Goal: Information Seeking & Learning: Check status

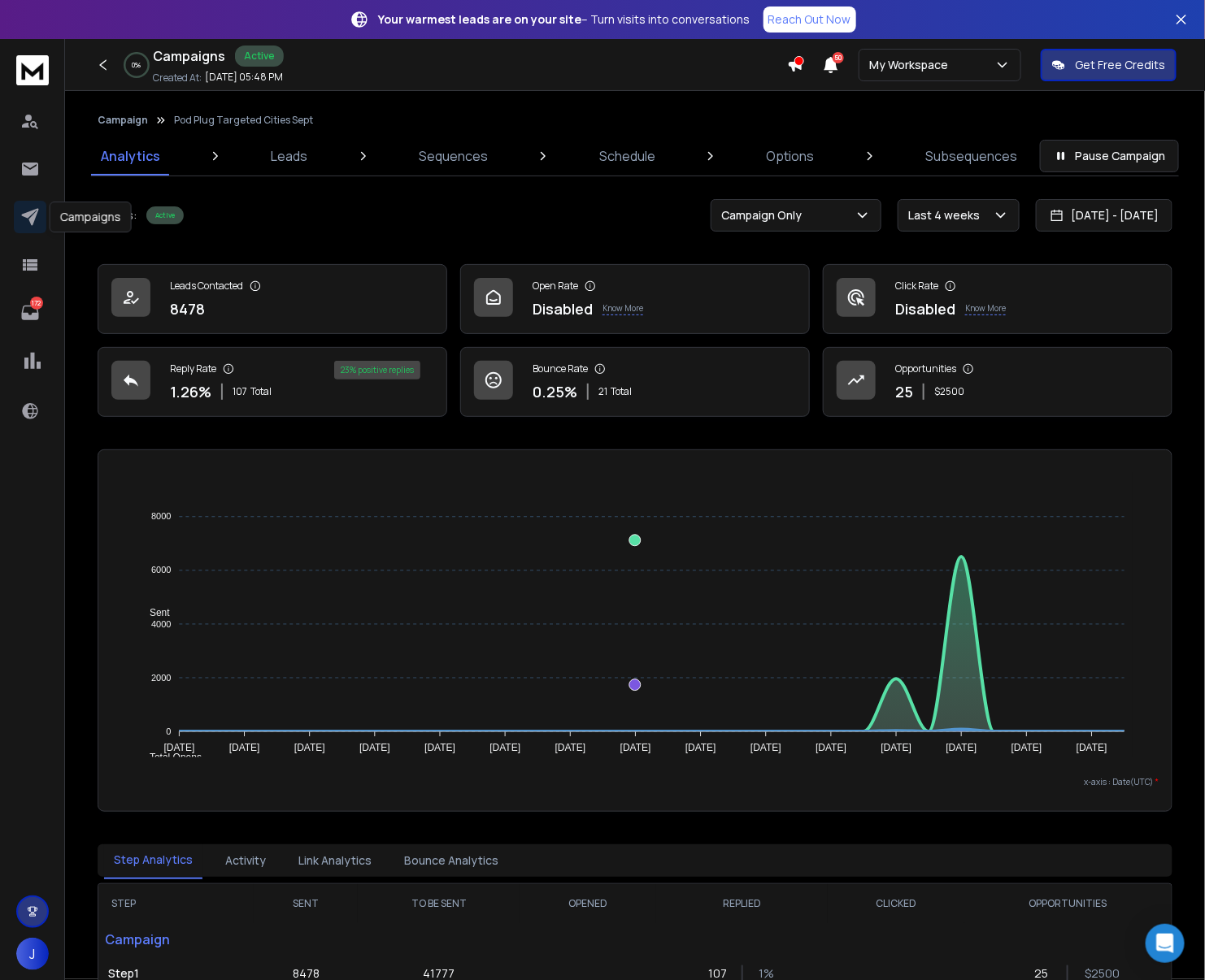
click at [32, 205] on link at bounding box center [30, 217] width 33 height 33
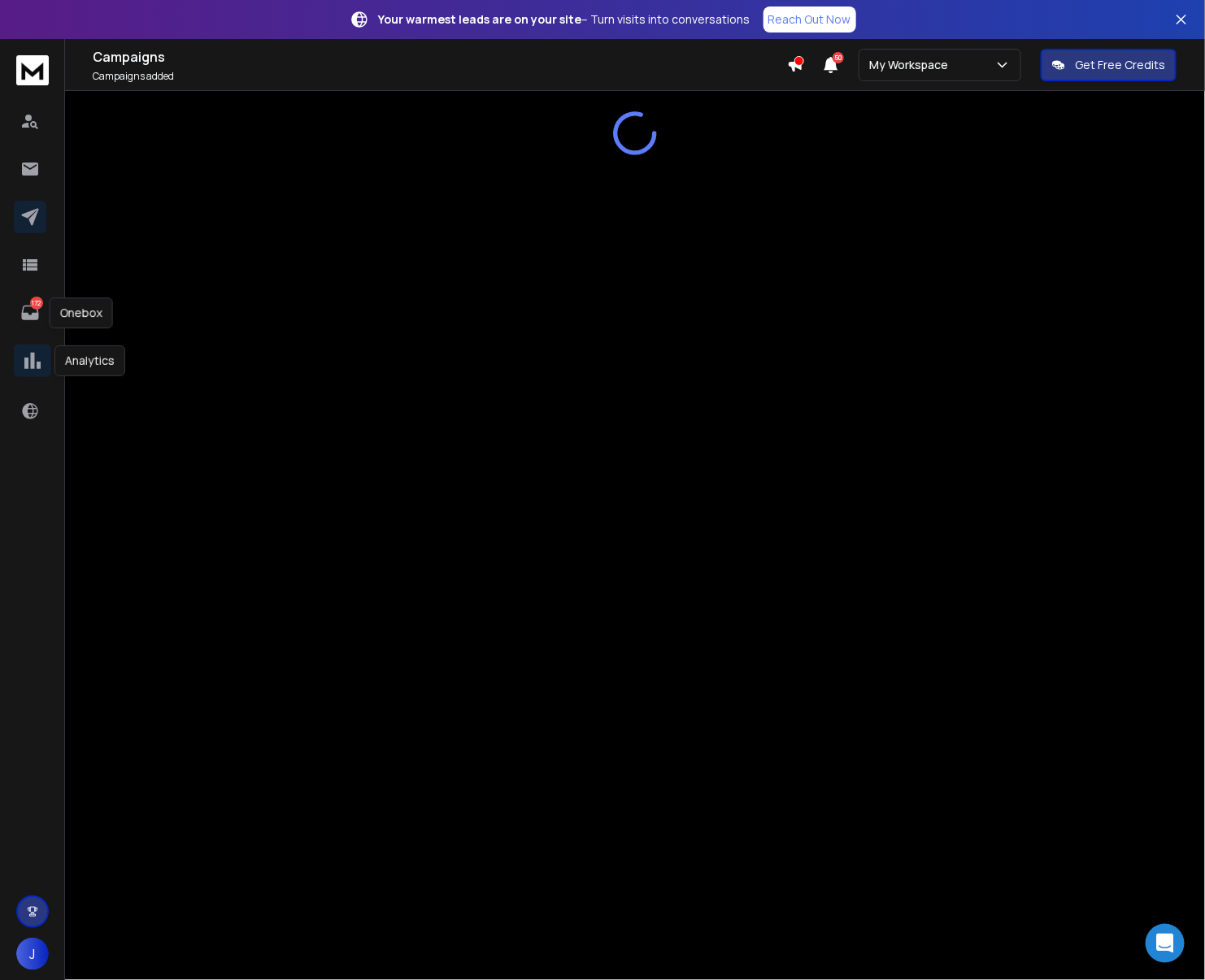
click at [34, 349] on icon at bounding box center [32, 360] width 24 height 24
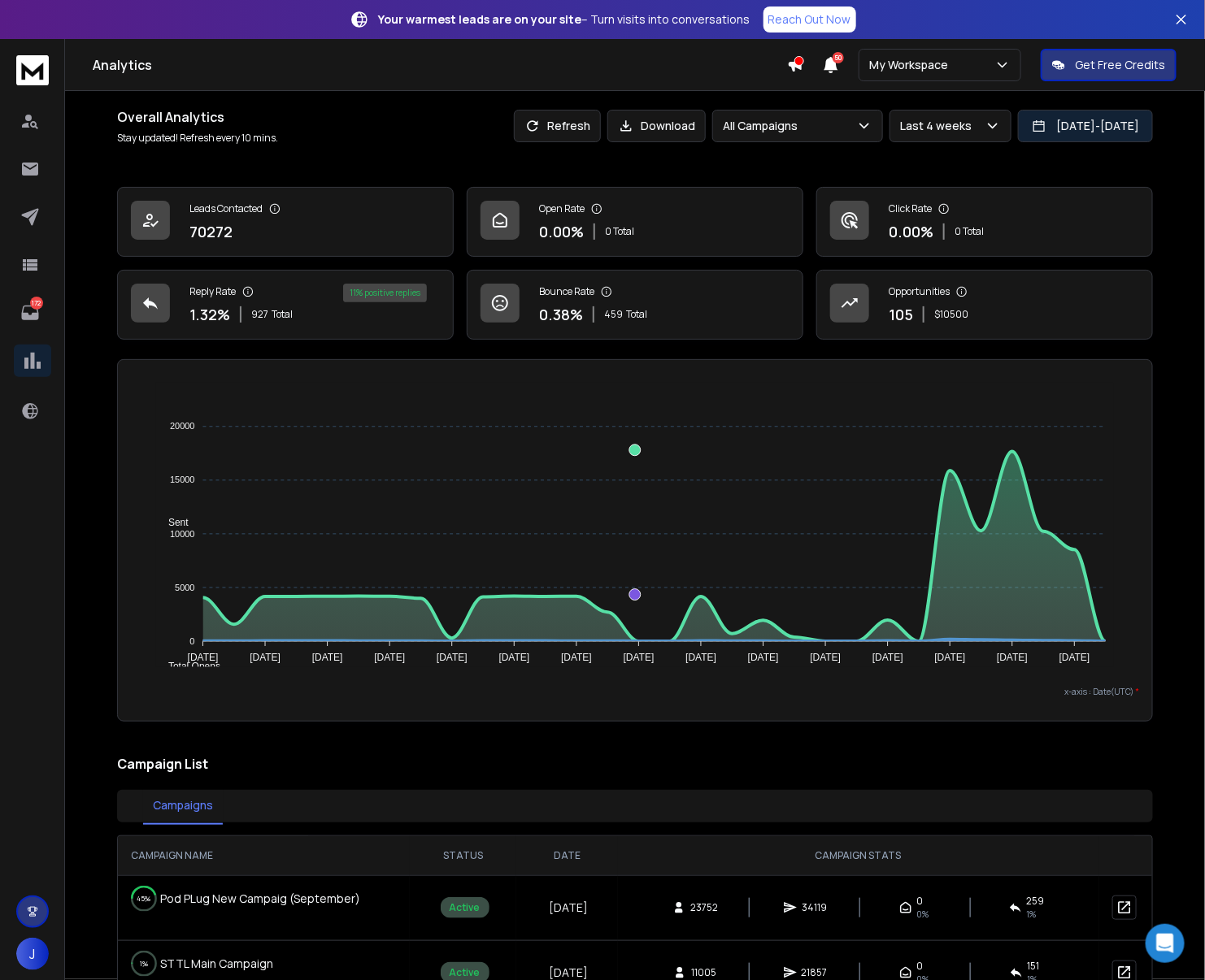
click at [859, 122] on button "[DATE] - [DATE]" at bounding box center [1085, 126] width 135 height 33
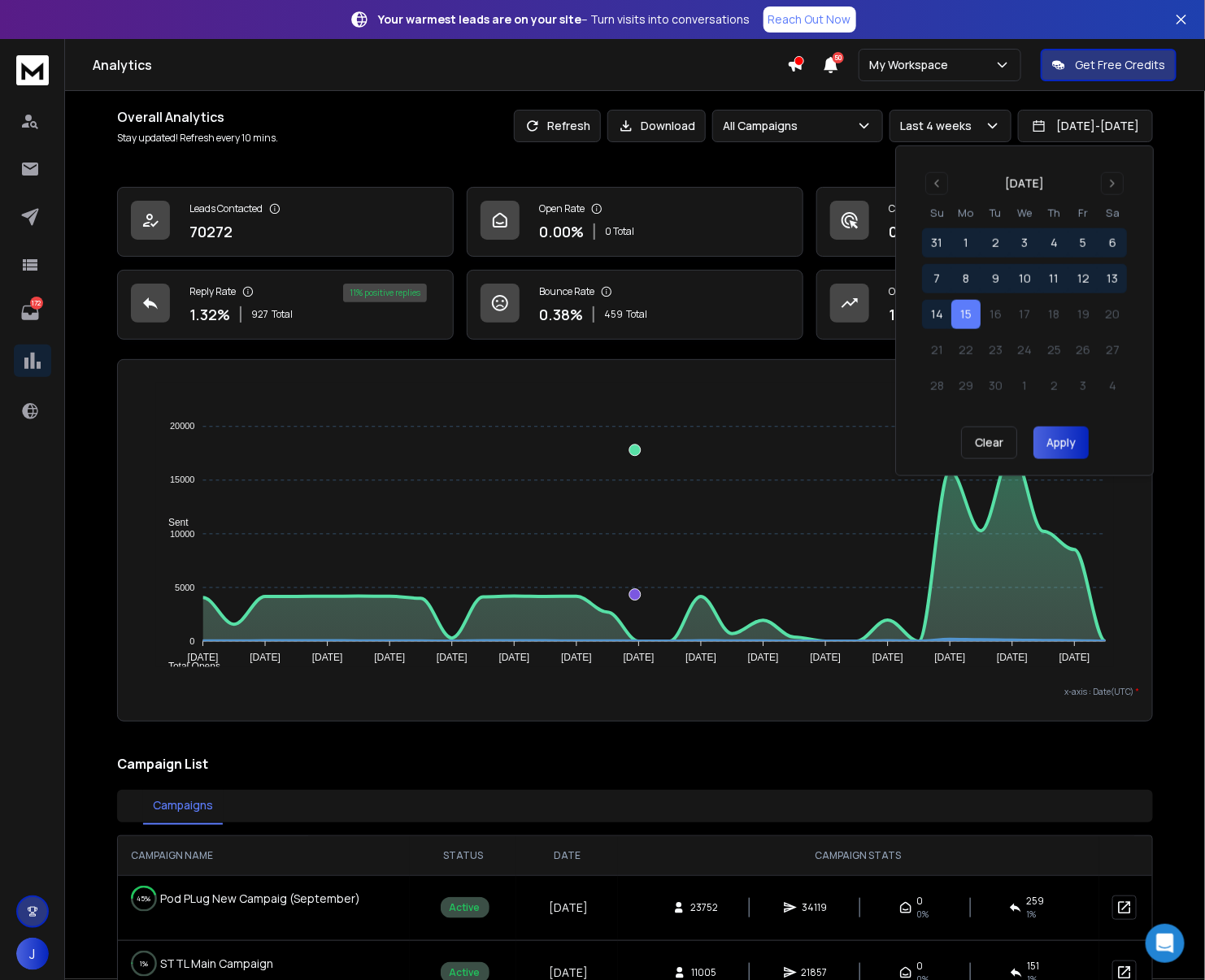
click at [859, 276] on button "8" at bounding box center [966, 278] width 29 height 29
click at [859, 274] on button "12" at bounding box center [1083, 278] width 29 height 29
click at [859, 445] on button "Apply" at bounding box center [1060, 443] width 55 height 33
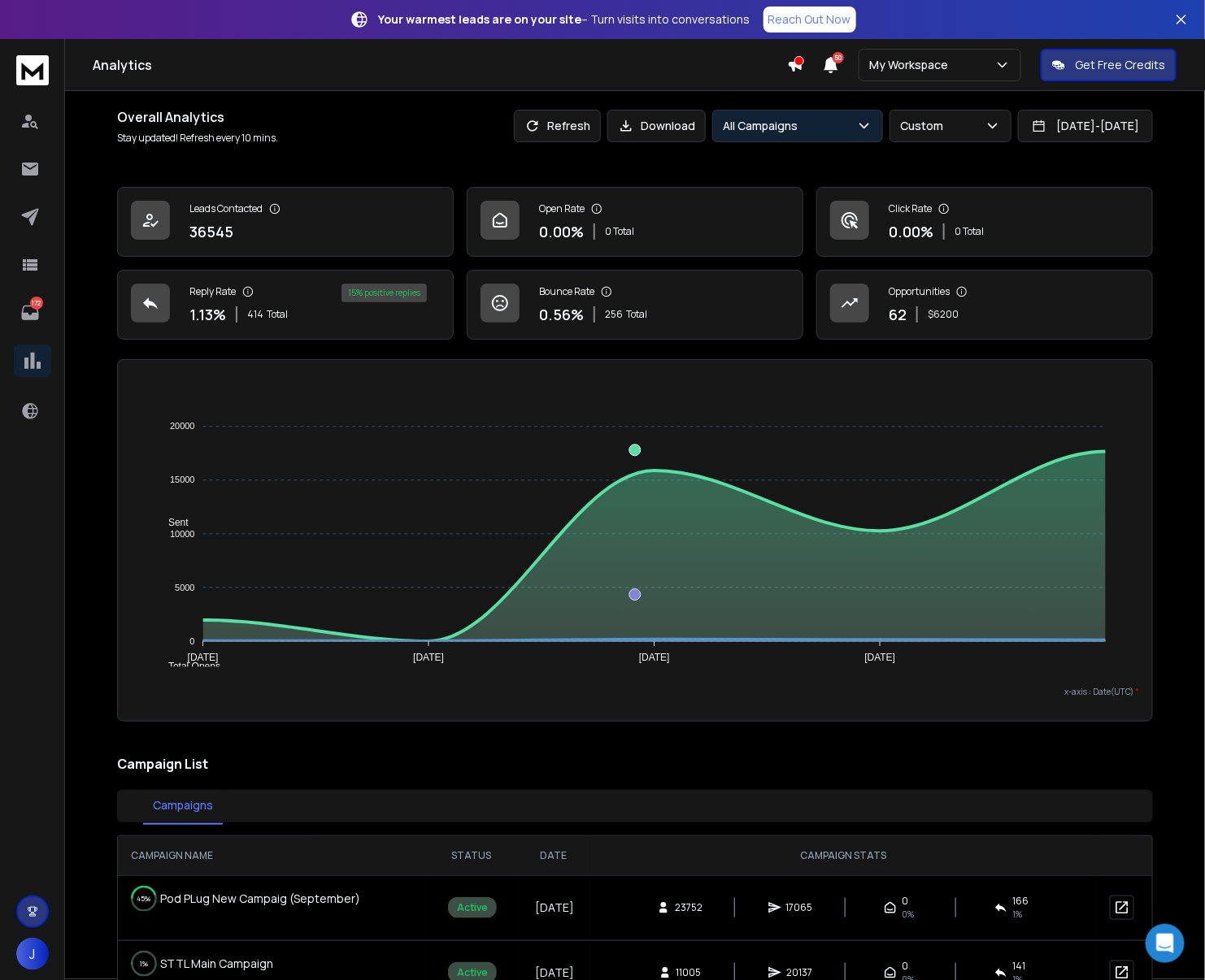
click at [733, 130] on p "All Campaigns" at bounding box center [763, 125] width 81 height 16
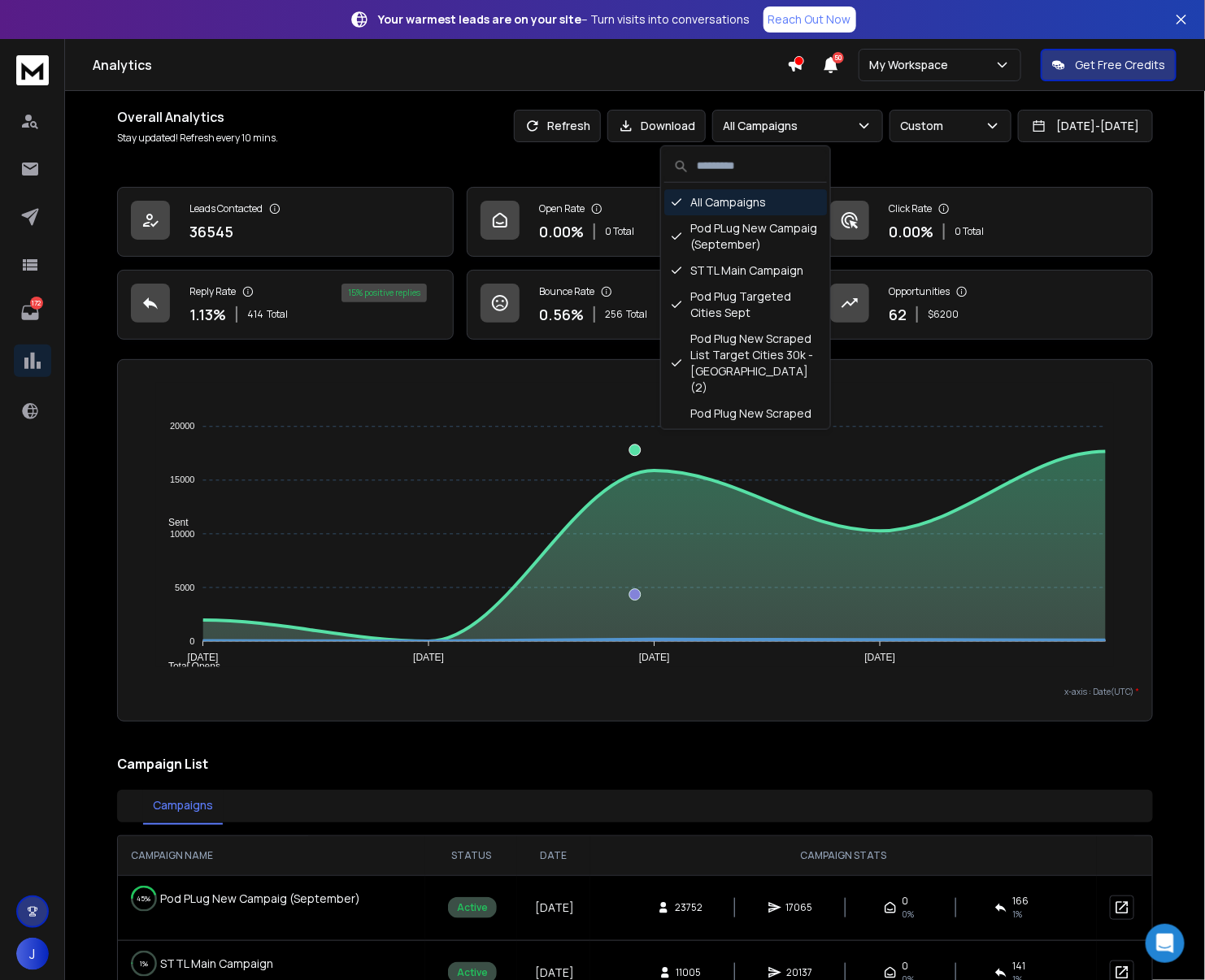
click at [735, 195] on div "All Campaigns" at bounding box center [745, 202] width 163 height 26
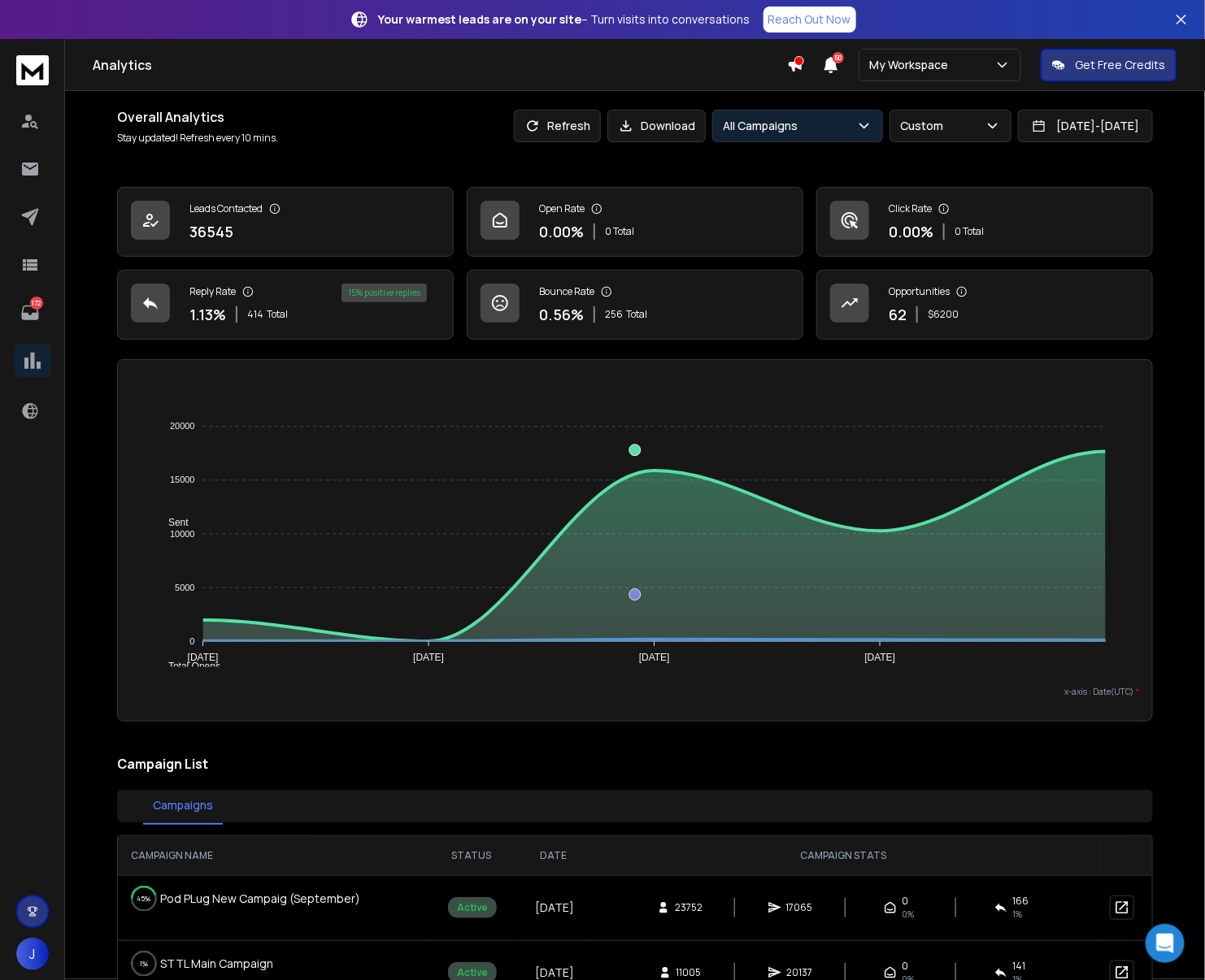
click at [740, 127] on p "All Campaigns" at bounding box center [763, 125] width 81 height 16
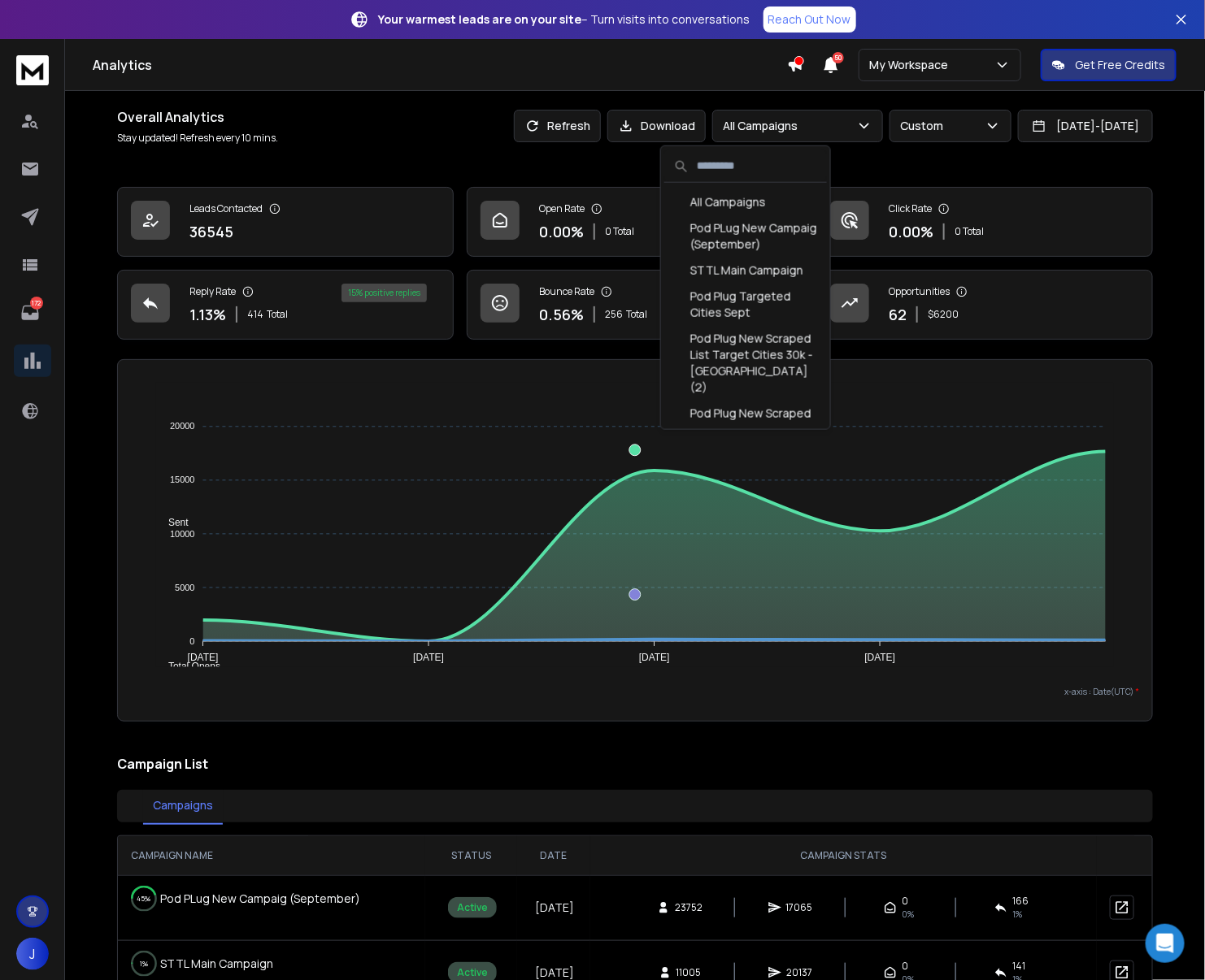
click at [738, 169] on input at bounding box center [745, 166] width 163 height 33
type input "*"
type input "****"
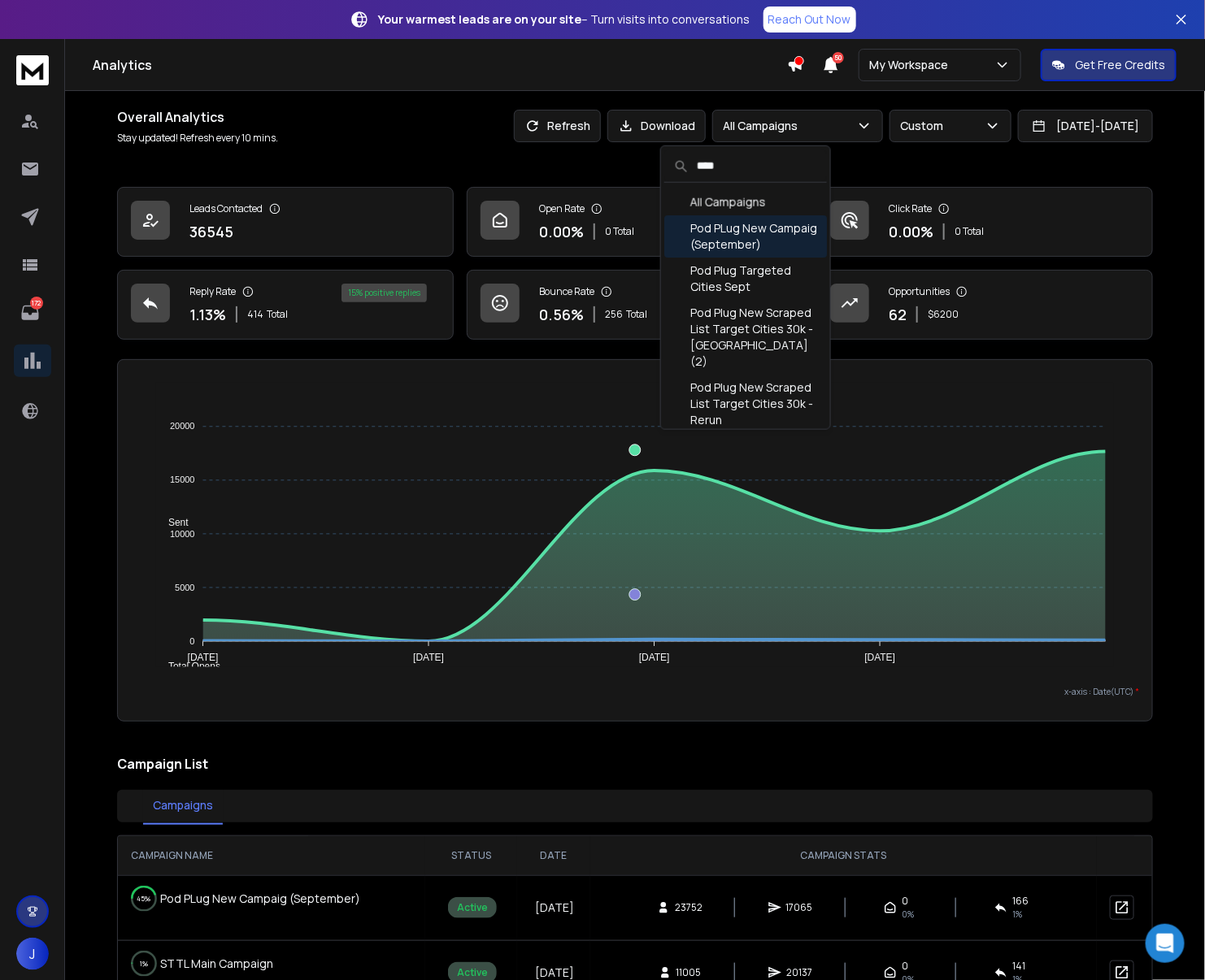
click at [736, 221] on div "Pod PLug New Campaig (September)" at bounding box center [745, 237] width 163 height 42
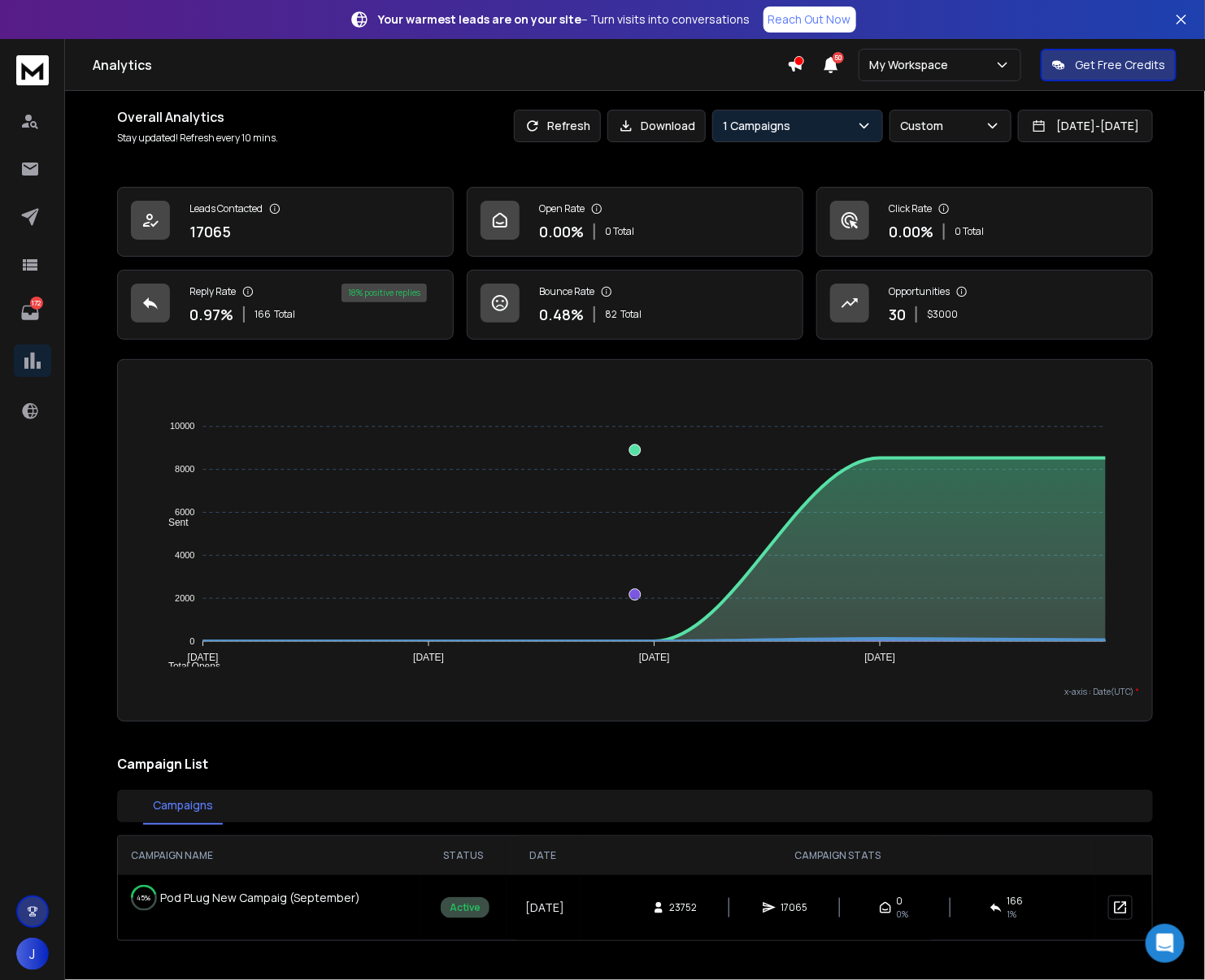
click at [791, 120] on div "1 Campaigns" at bounding box center [797, 125] width 149 height 16
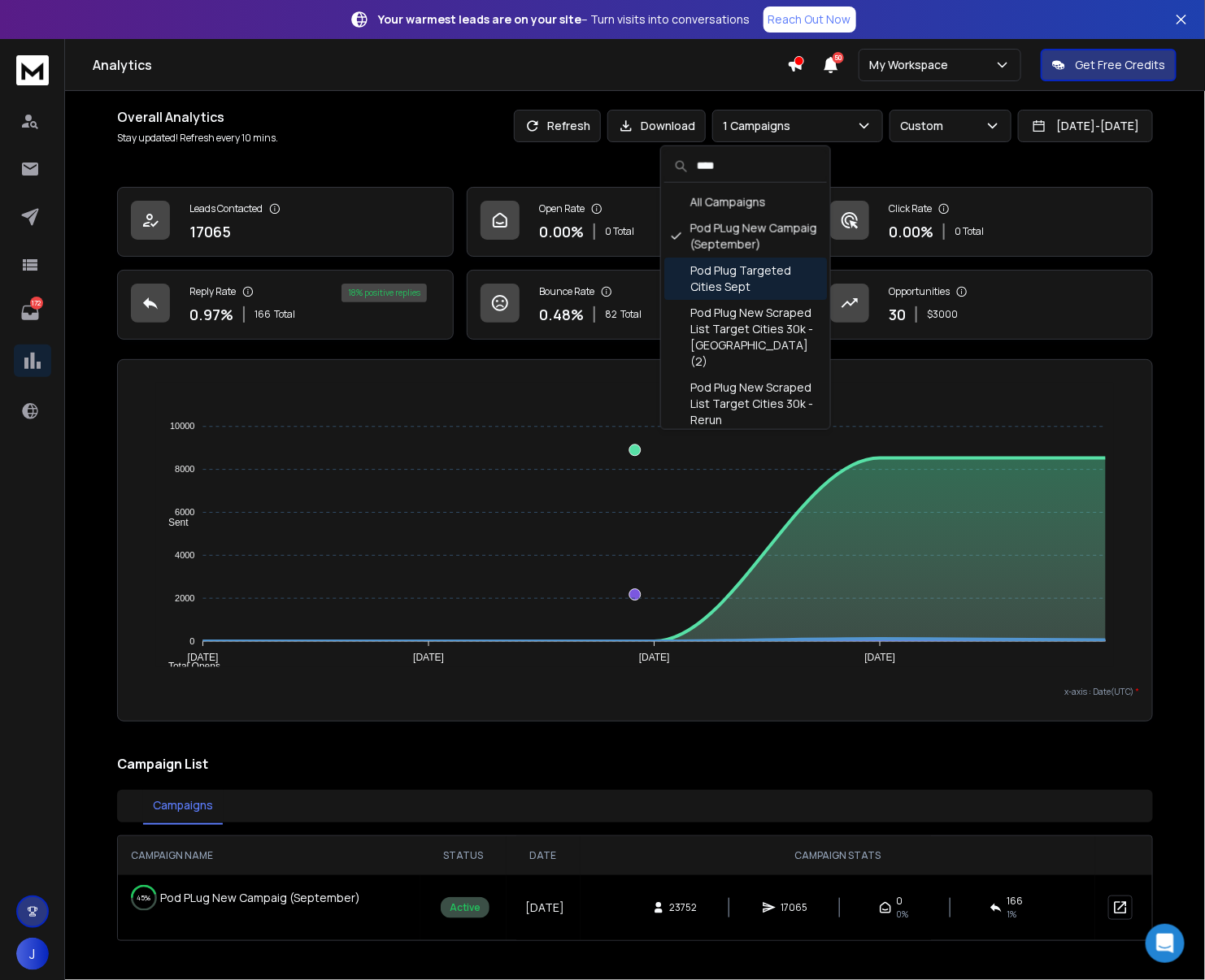
click at [767, 281] on div "Pod Plug Targeted Cities Sept" at bounding box center [745, 278] width 163 height 42
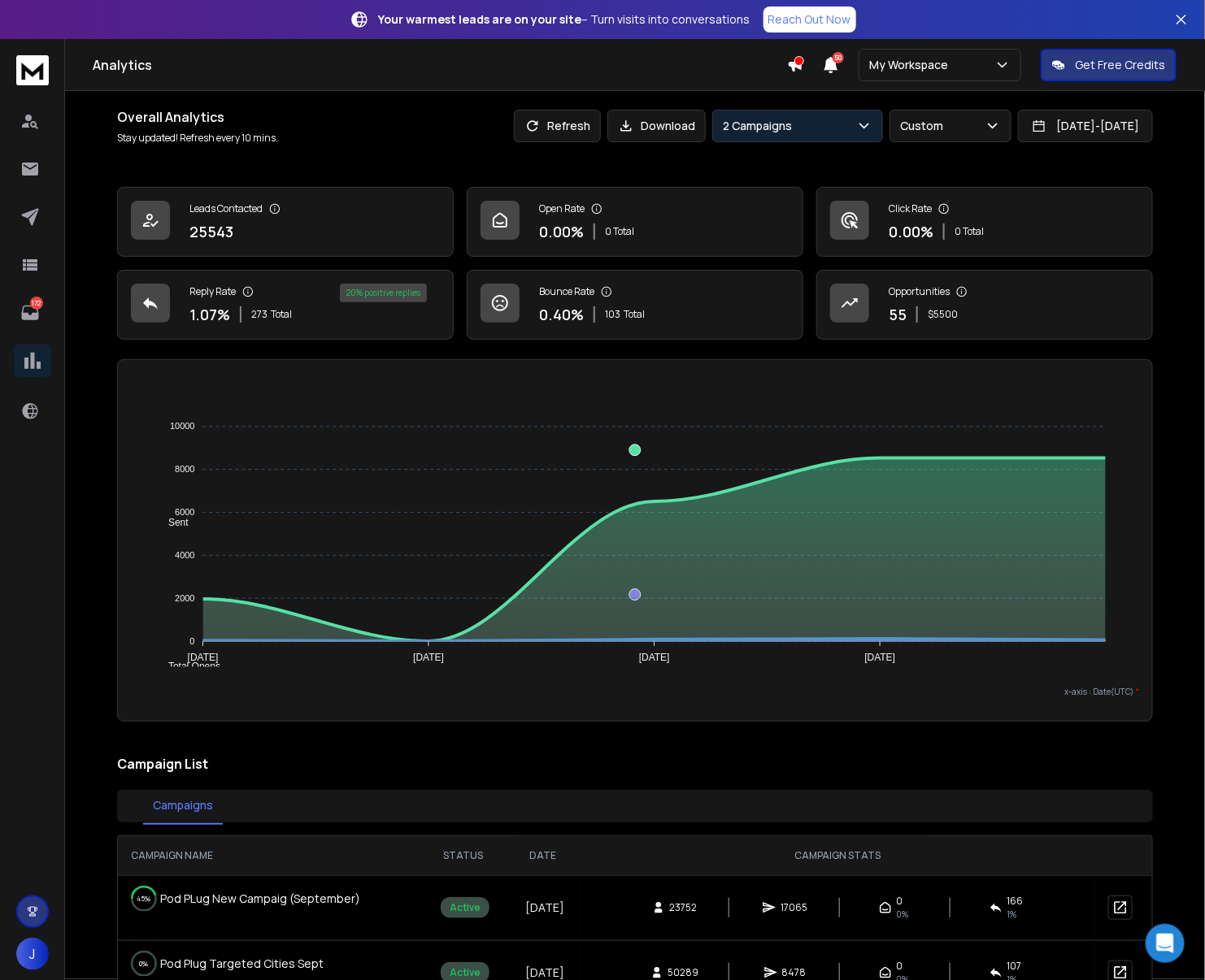
click at [777, 124] on div "2 Campaigns" at bounding box center [797, 125] width 149 height 16
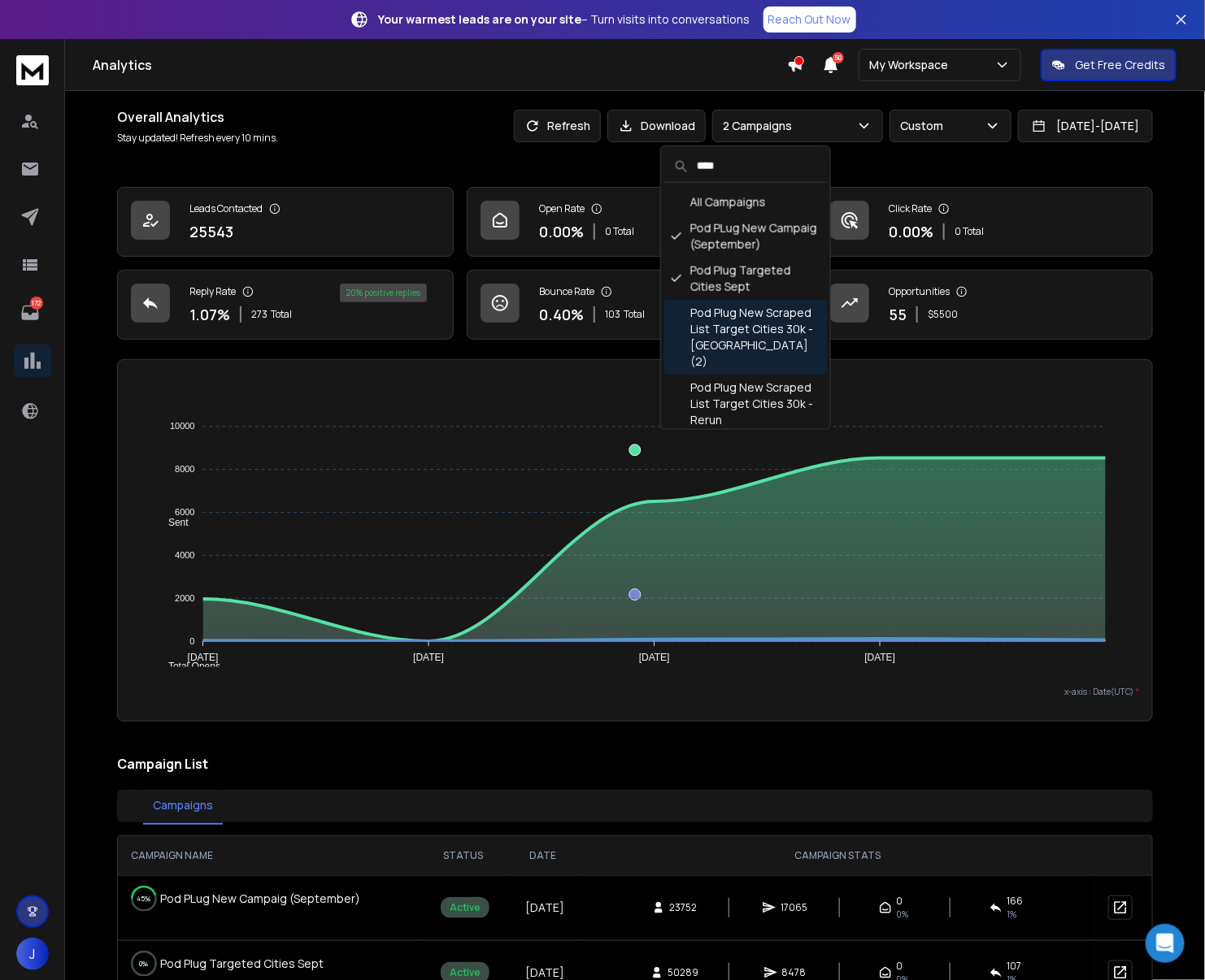
click at [724, 319] on div "Pod Plug New Scraped List Target Cities 30k - [GEOGRAPHIC_DATA] (2)" at bounding box center [745, 337] width 163 height 75
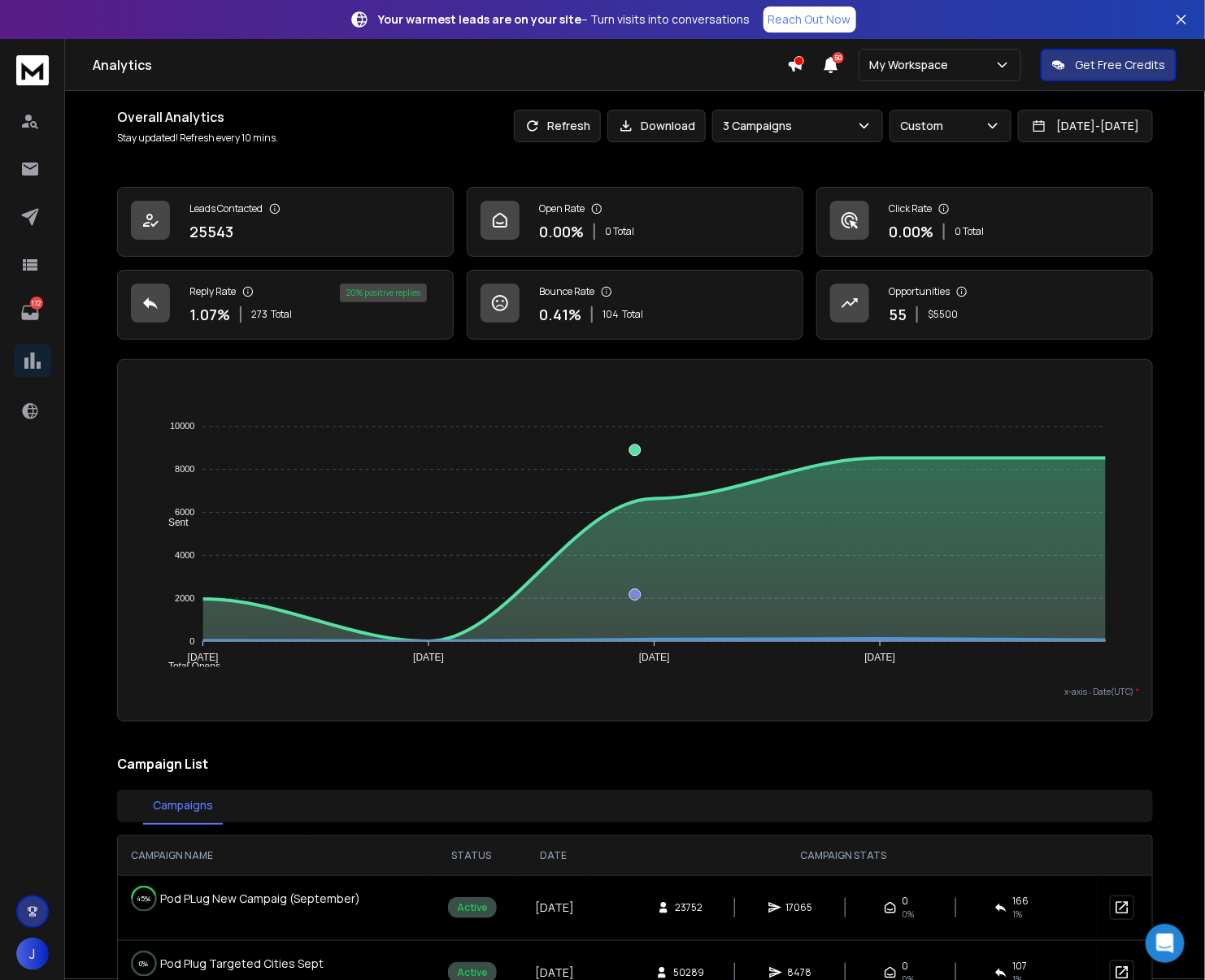
click at [792, 119] on div "3 Campaigns" at bounding box center [797, 125] width 149 height 16
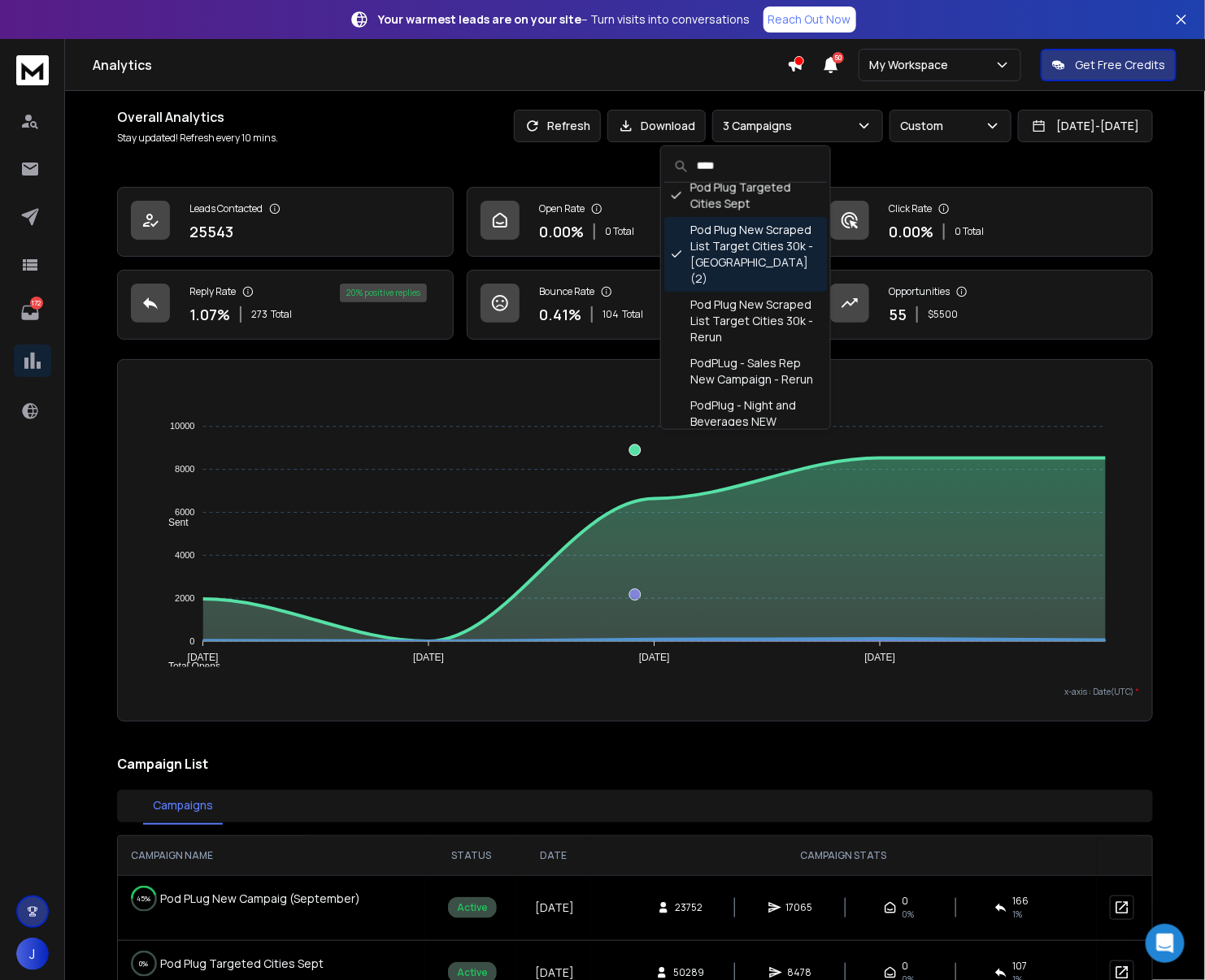
scroll to position [84, 0]
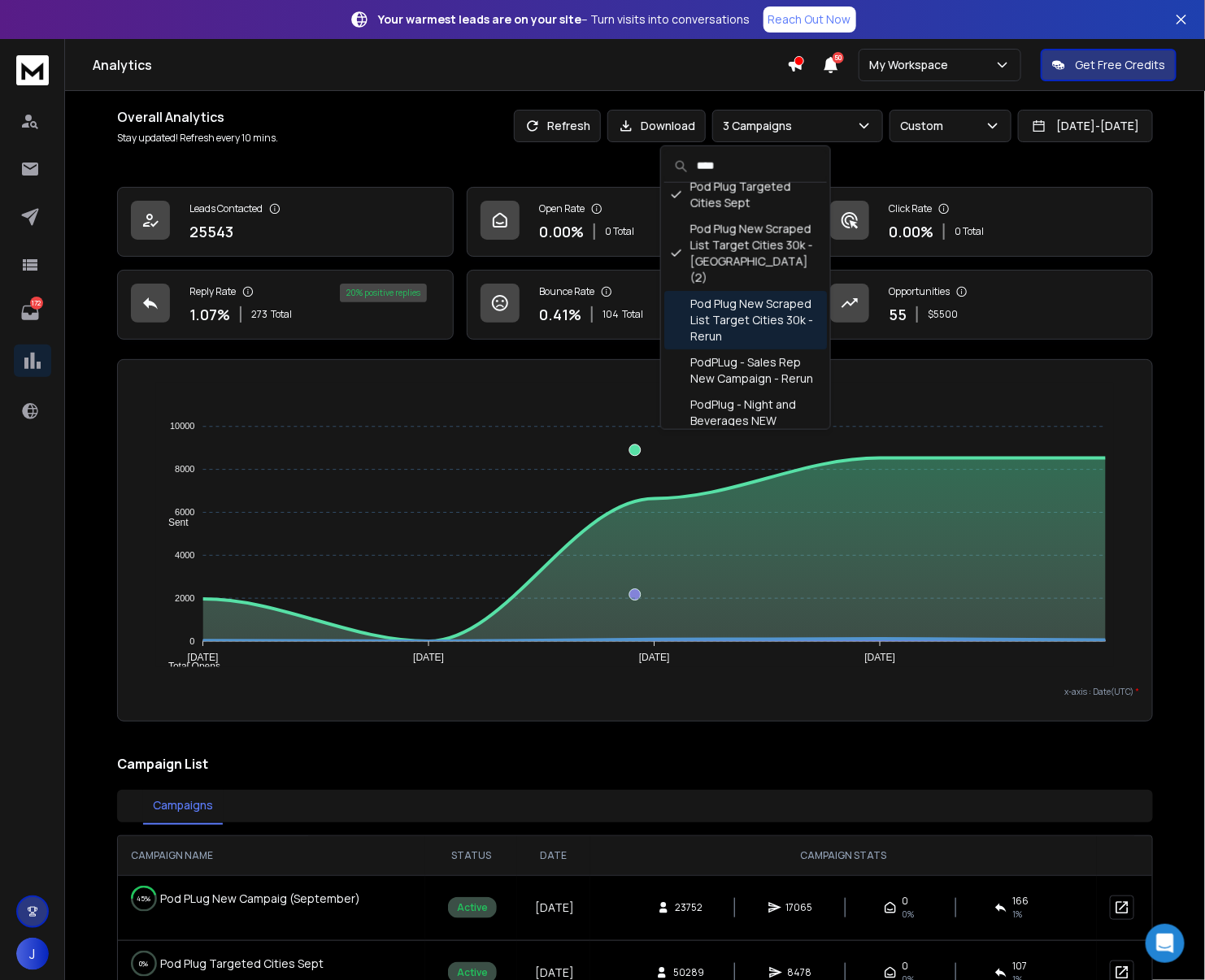
click at [762, 299] on div "Pod Plug New Scraped List Target Cities 30k - Rerun" at bounding box center [745, 320] width 163 height 59
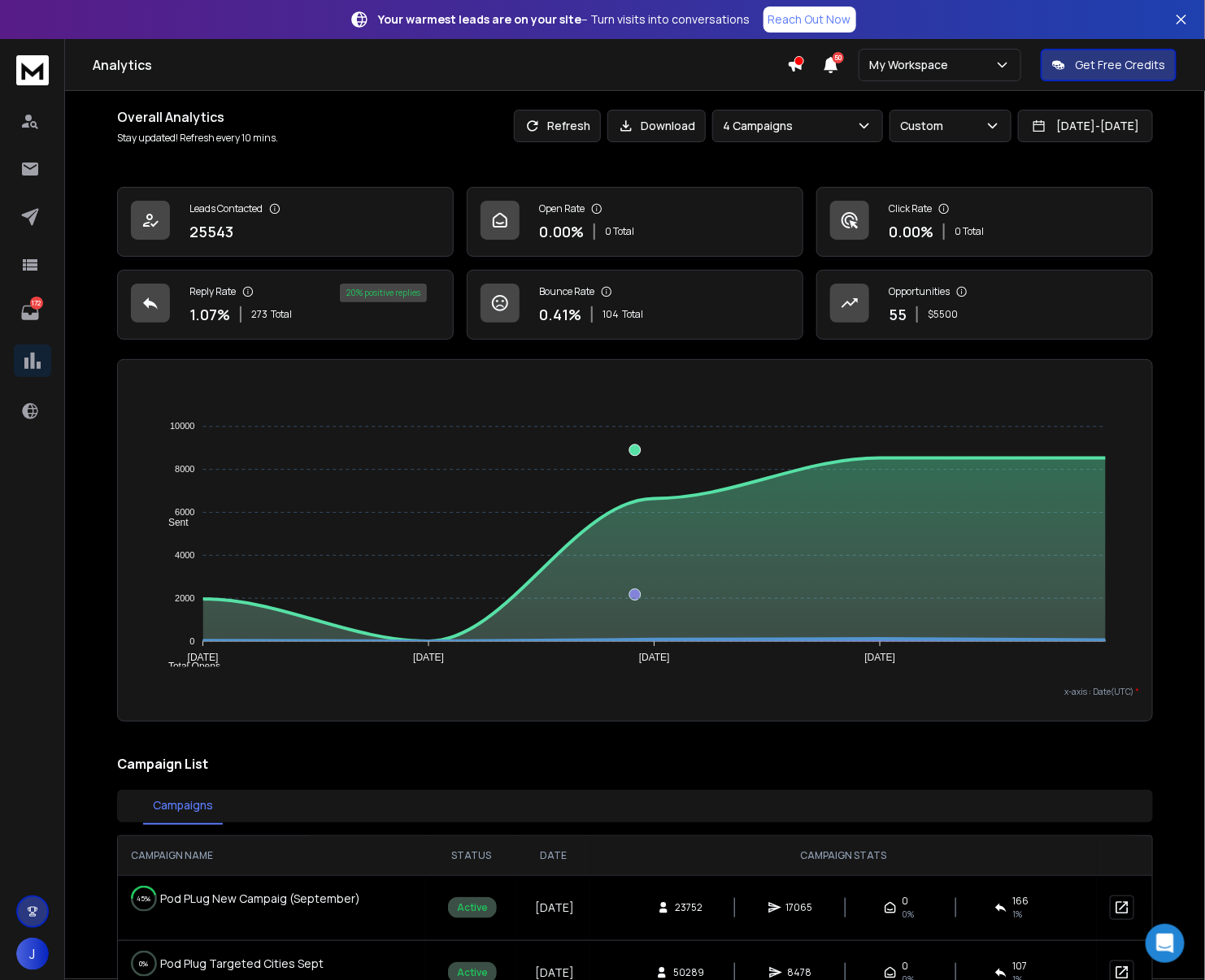
click at [793, 121] on div "4 Campaigns" at bounding box center [797, 125] width 149 height 16
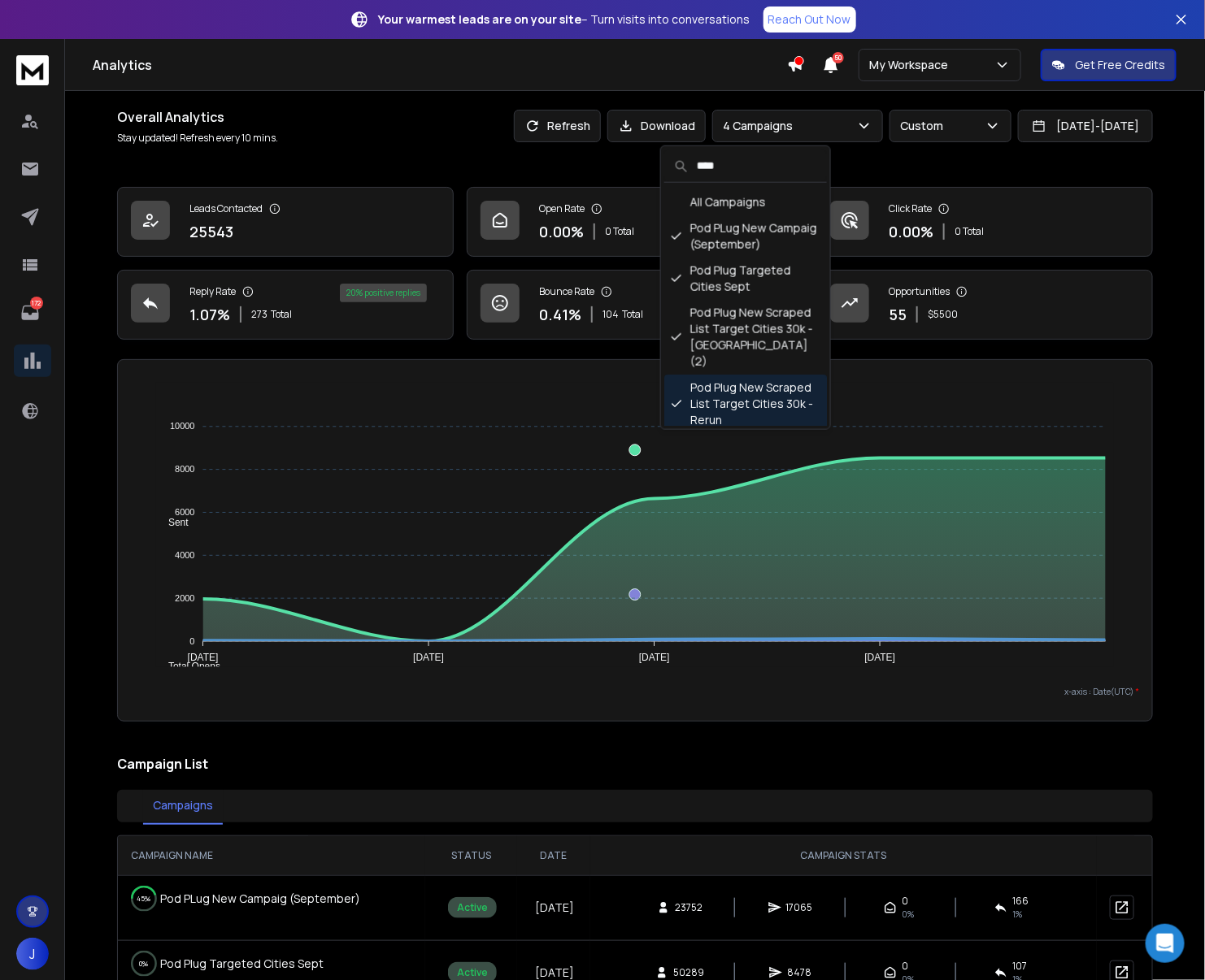
scroll to position [29, 0]
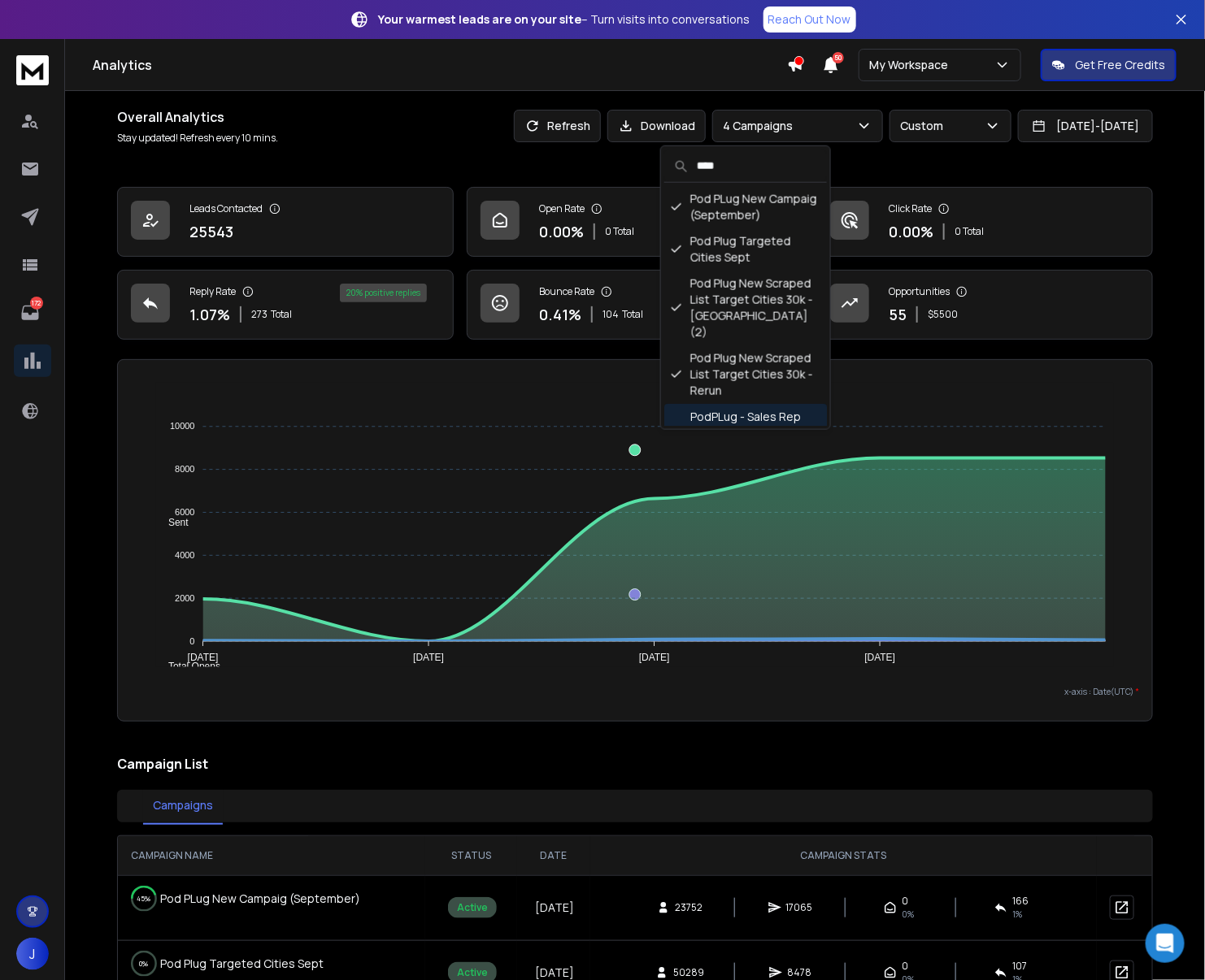
click at [745, 405] on div "PodPLug - Sales Rep New Campaign - Rerun" at bounding box center [745, 425] width 163 height 42
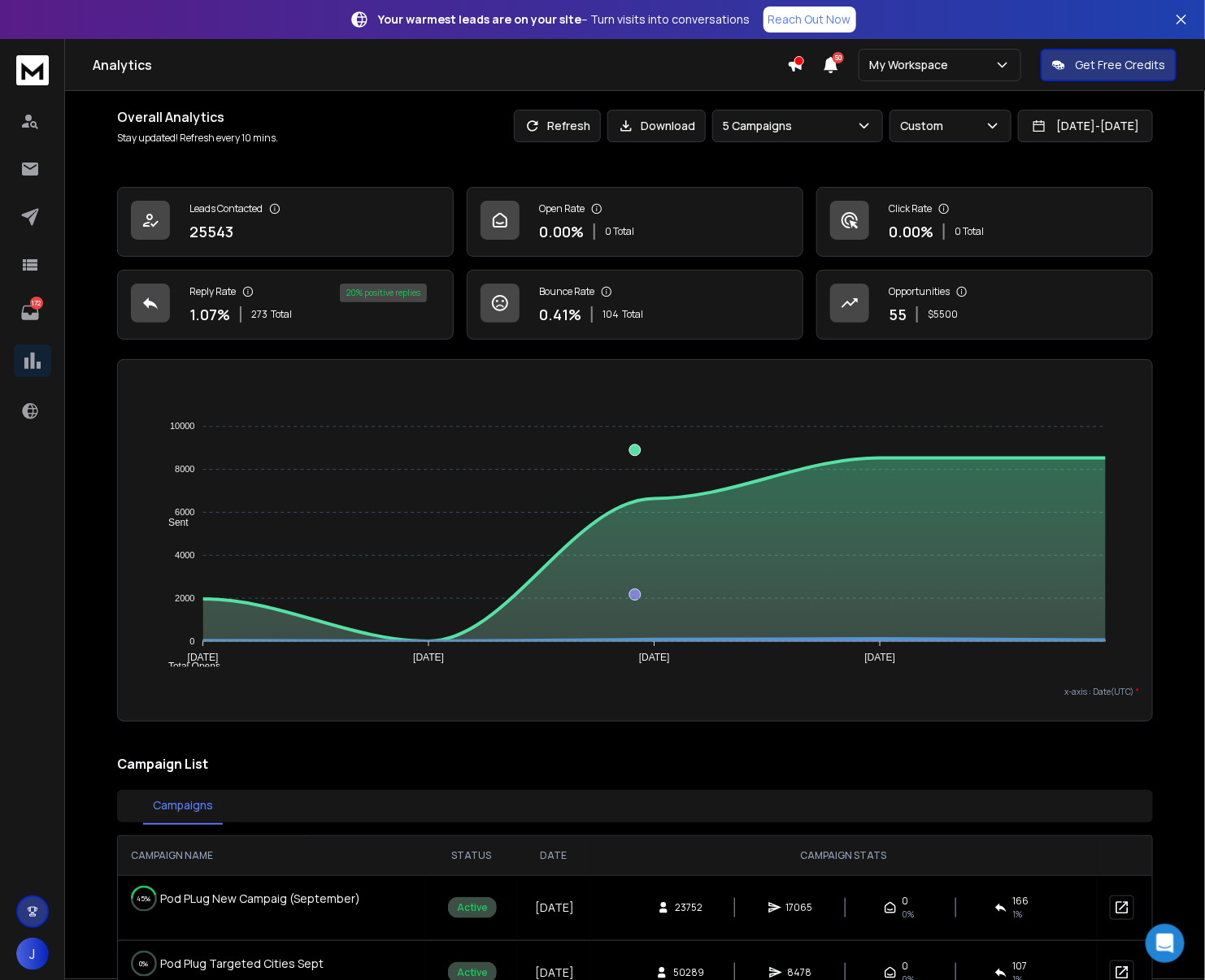
click at [736, 710] on div "Sent Total Opens Unique Opens Links Clicked Total Replies 10000 10000 8000 8000…" at bounding box center [634, 541] width 1036 height 362
click at [20, 207] on icon at bounding box center [30, 217] width 19 height 19
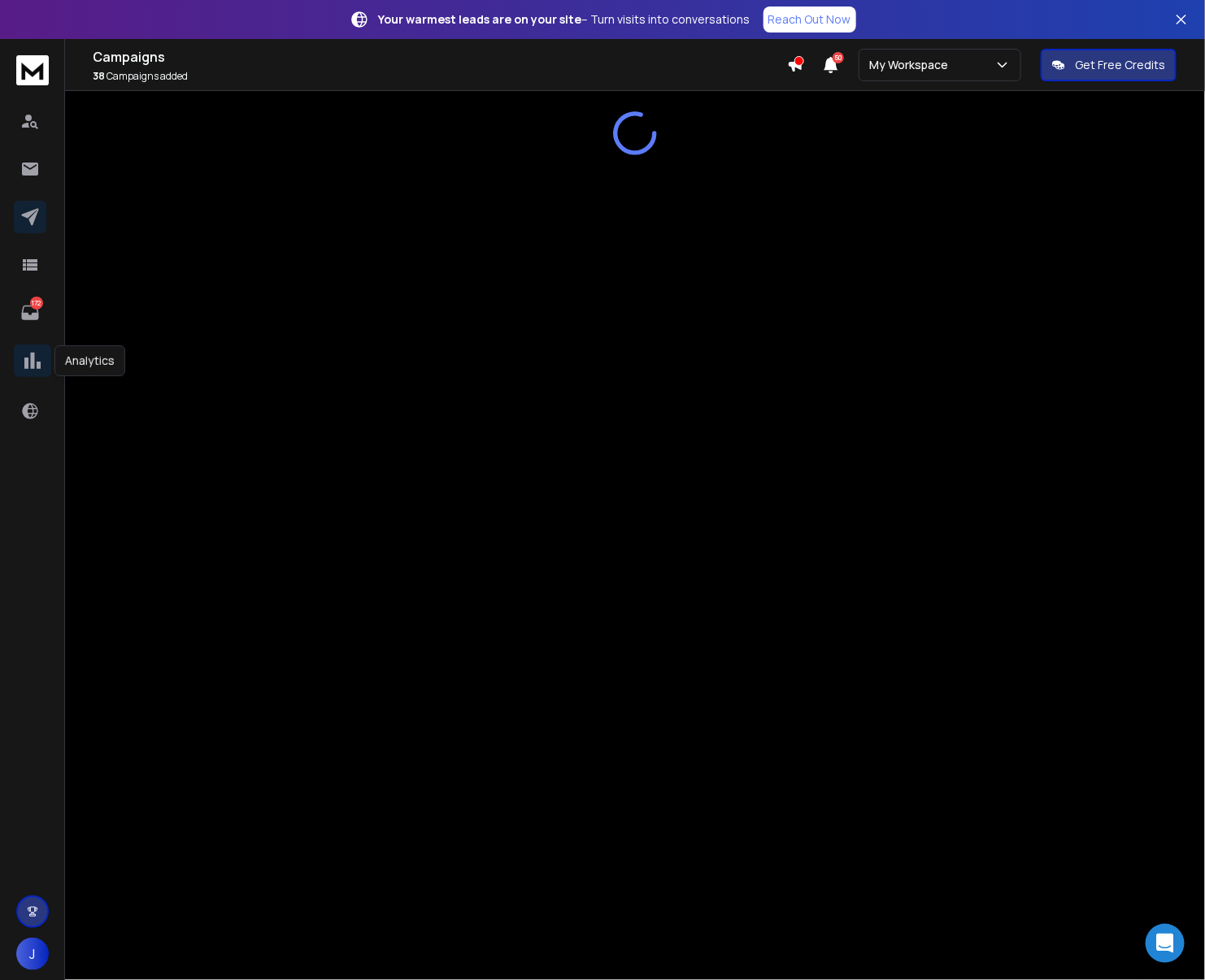
click at [34, 364] on icon at bounding box center [32, 360] width 16 height 16
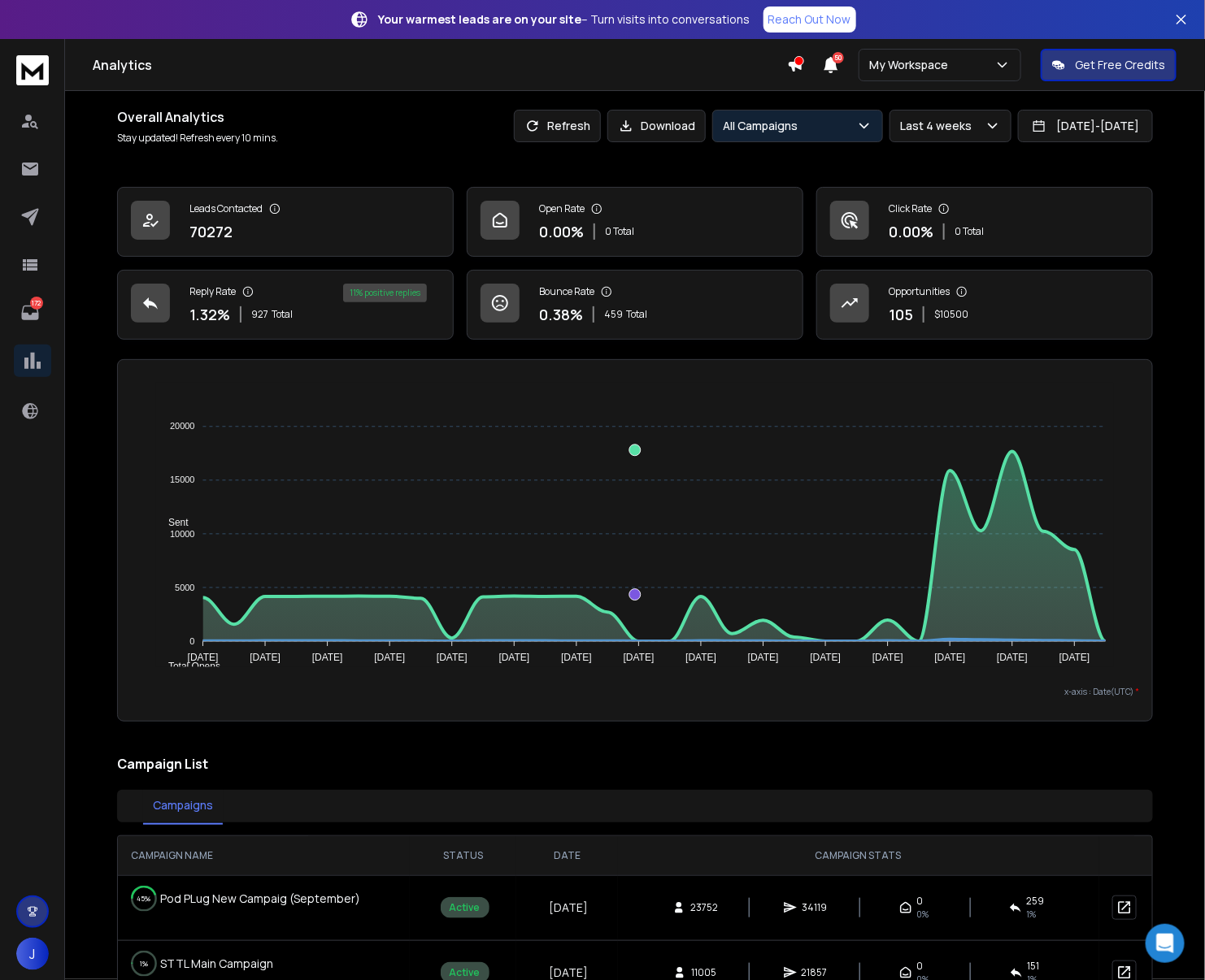
click at [856, 126] on icon at bounding box center [864, 125] width 16 height 16
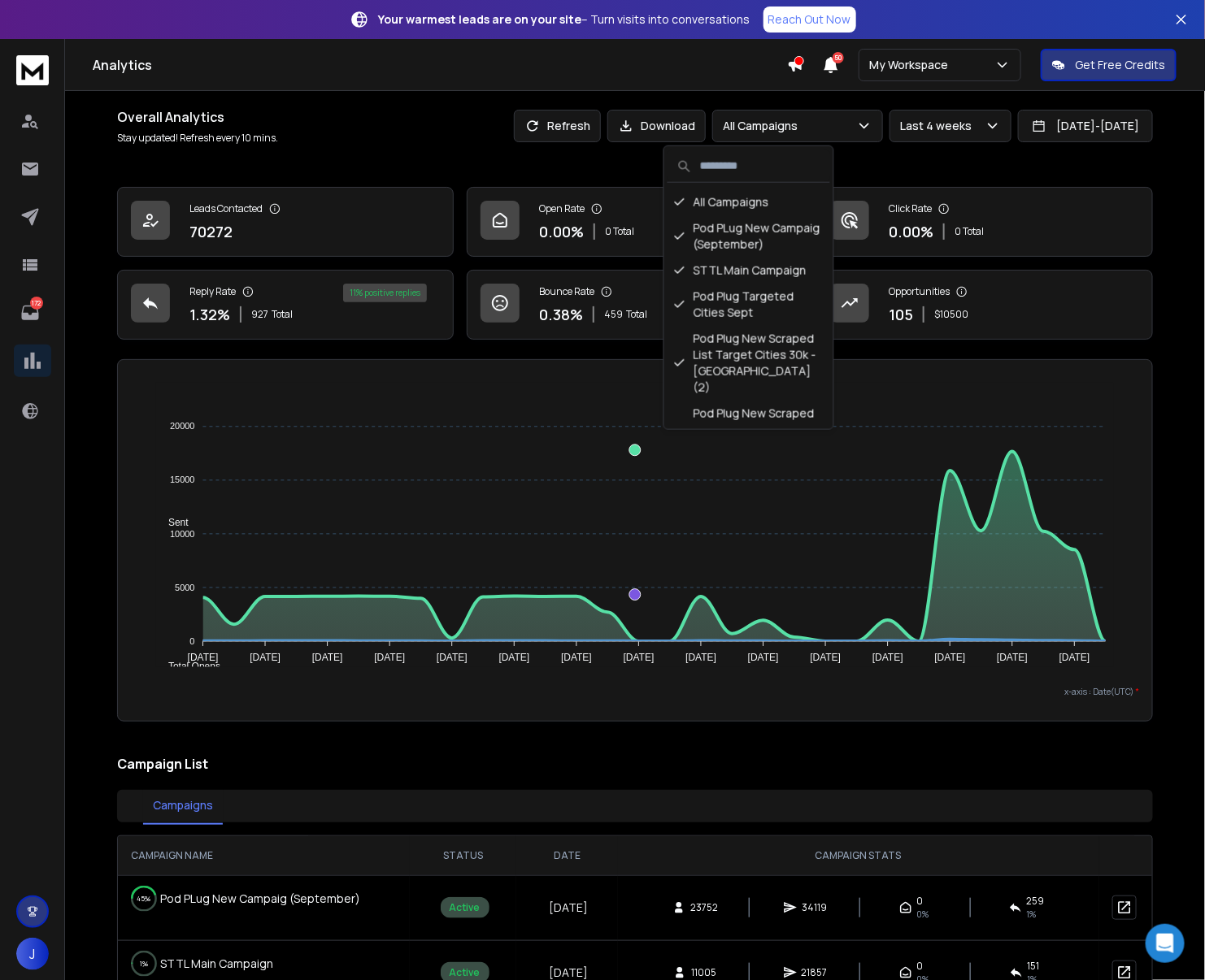
click at [800, 153] on input at bounding box center [748, 166] width 163 height 33
type input "***"
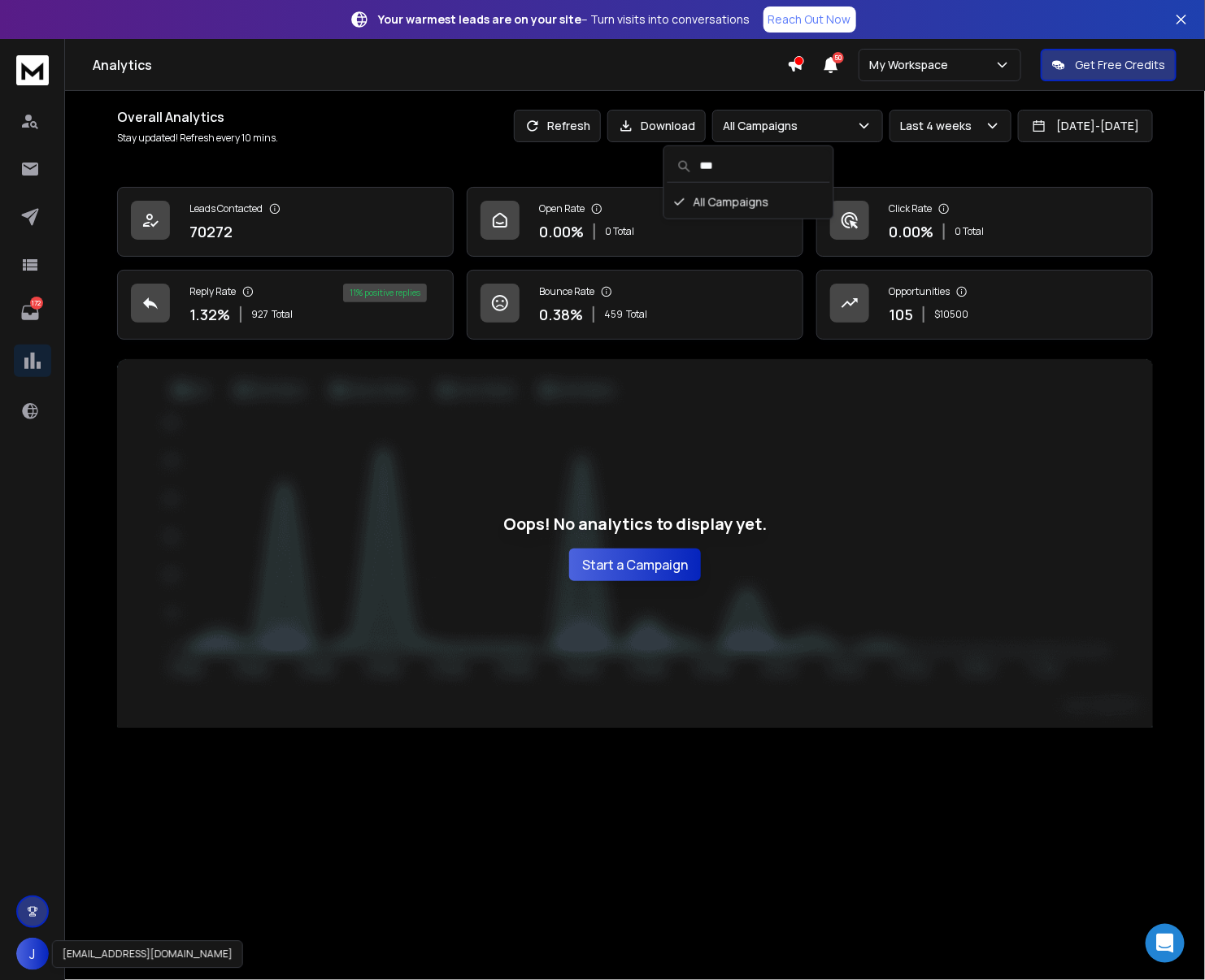
click at [40, 950] on span "J" at bounding box center [33, 954] width 33 height 33
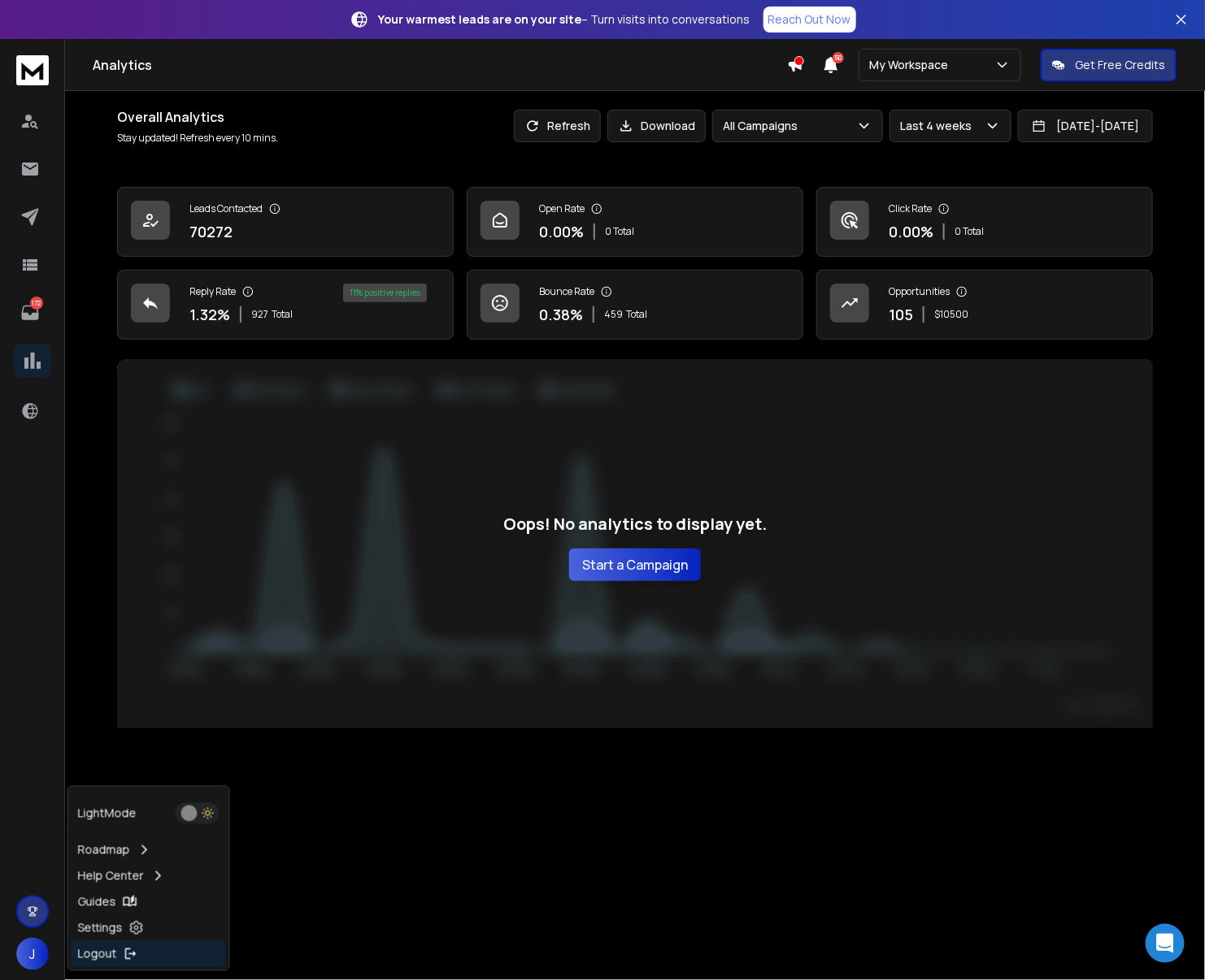
click at [101, 956] on p "Logout" at bounding box center [97, 954] width 39 height 16
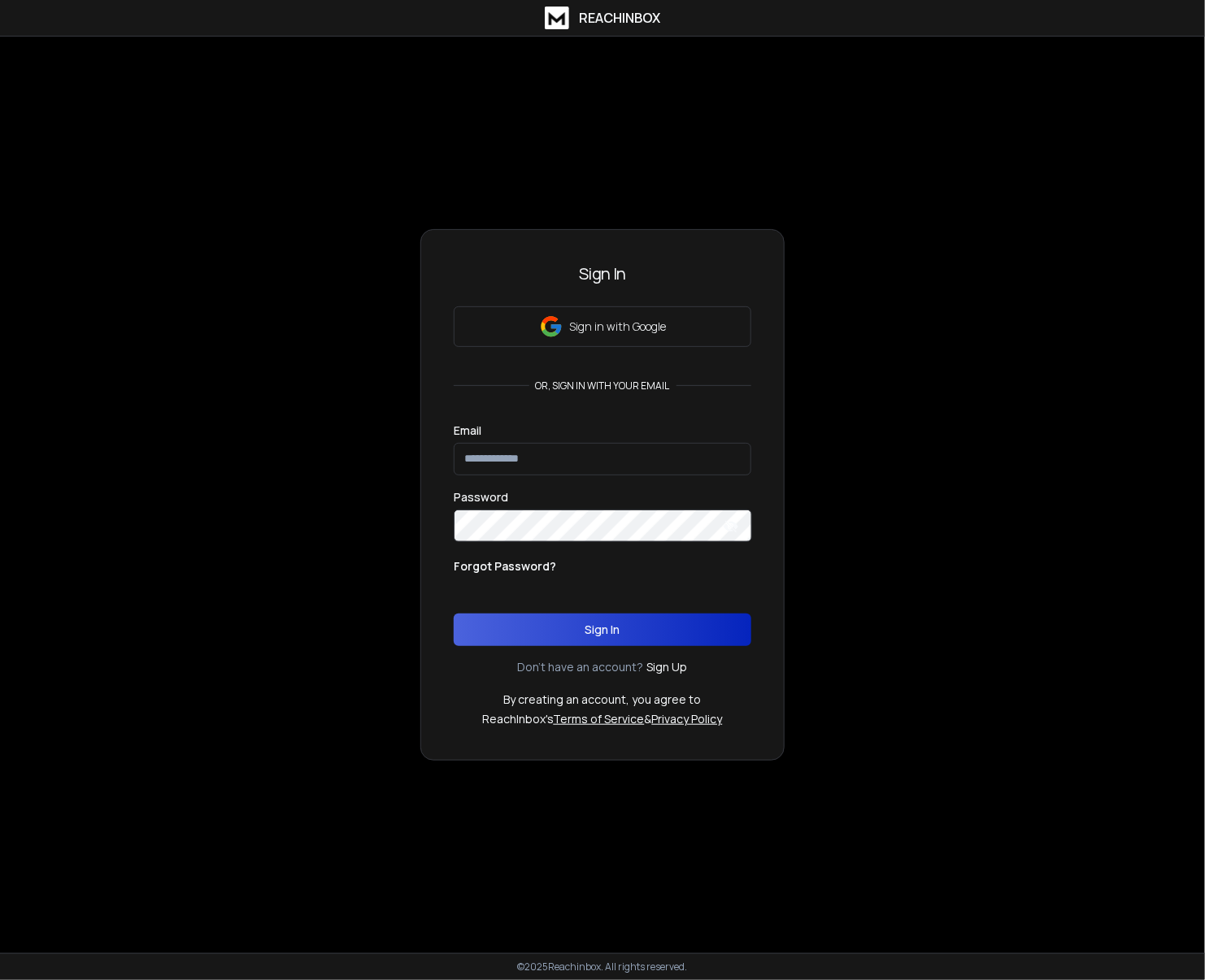
click at [535, 493] on div "Password" at bounding box center [602, 497] width 298 height 12
click at [563, 463] on input "email" at bounding box center [602, 460] width 298 height 33
type input "**********"
click at [634, 653] on div "**********" at bounding box center [602, 516] width 298 height 421
click at [647, 633] on button "Sign In" at bounding box center [602, 630] width 298 height 33
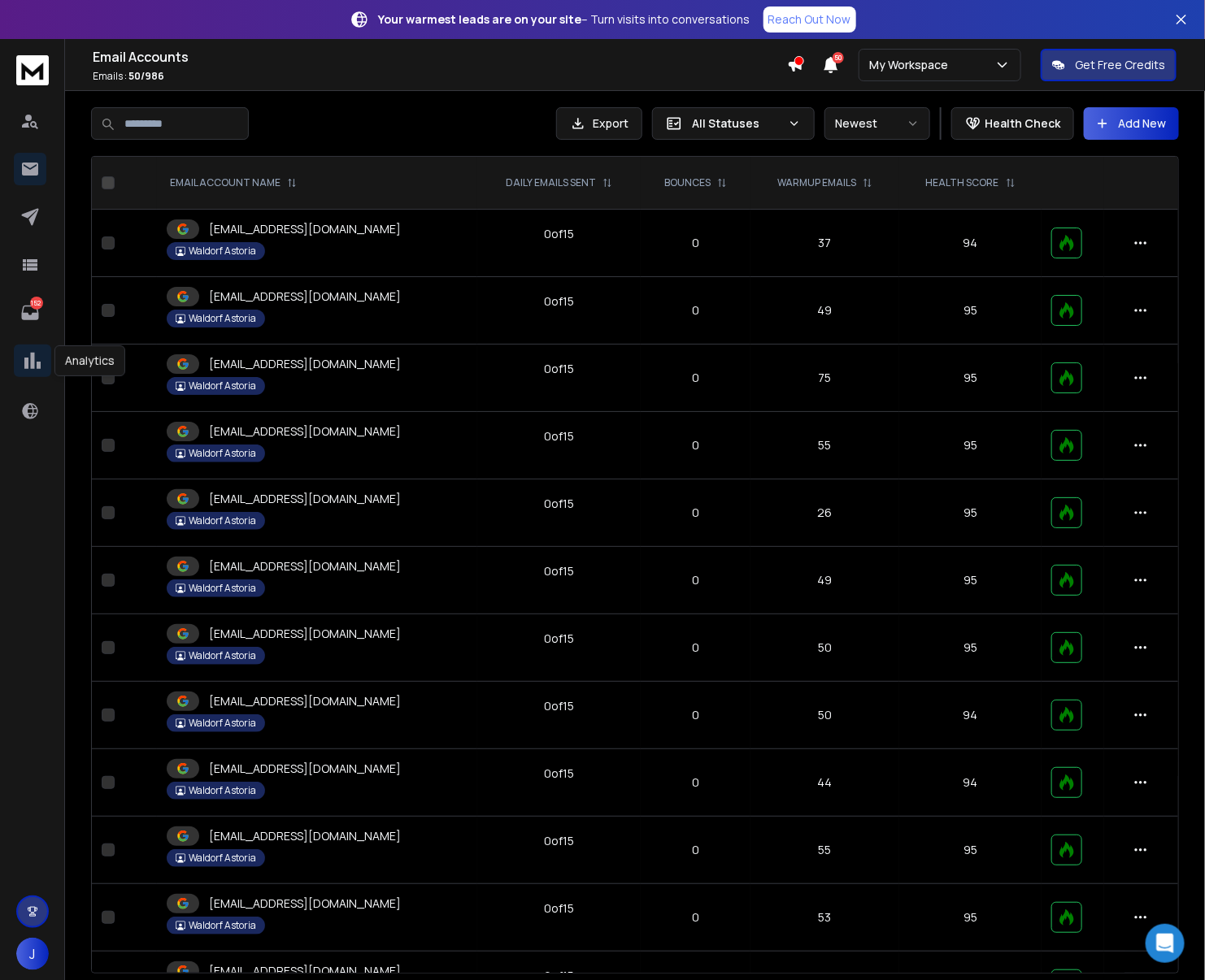
click at [41, 361] on icon at bounding box center [32, 360] width 24 height 24
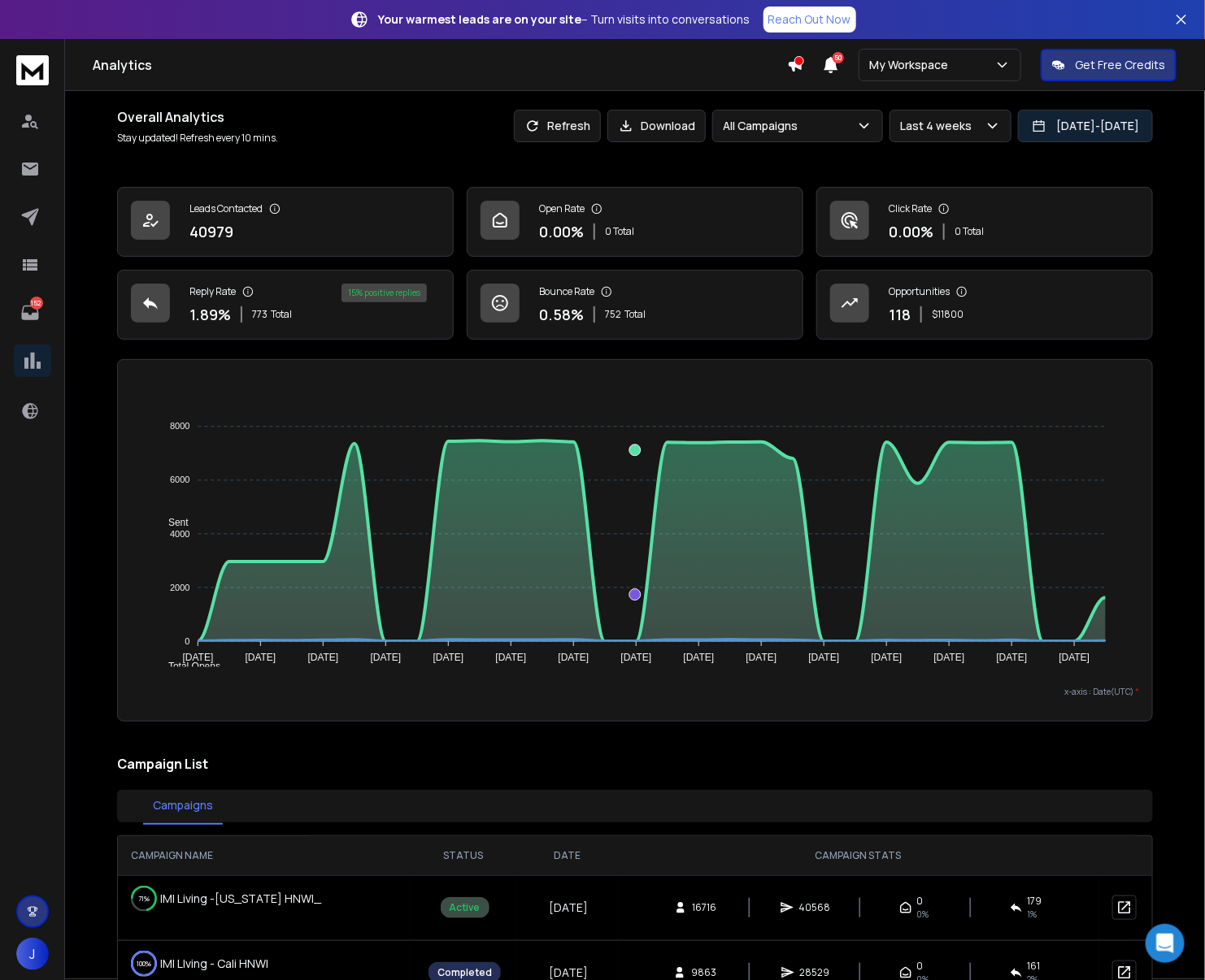
click at [1042, 124] on button "[DATE] - [DATE]" at bounding box center [1085, 126] width 135 height 33
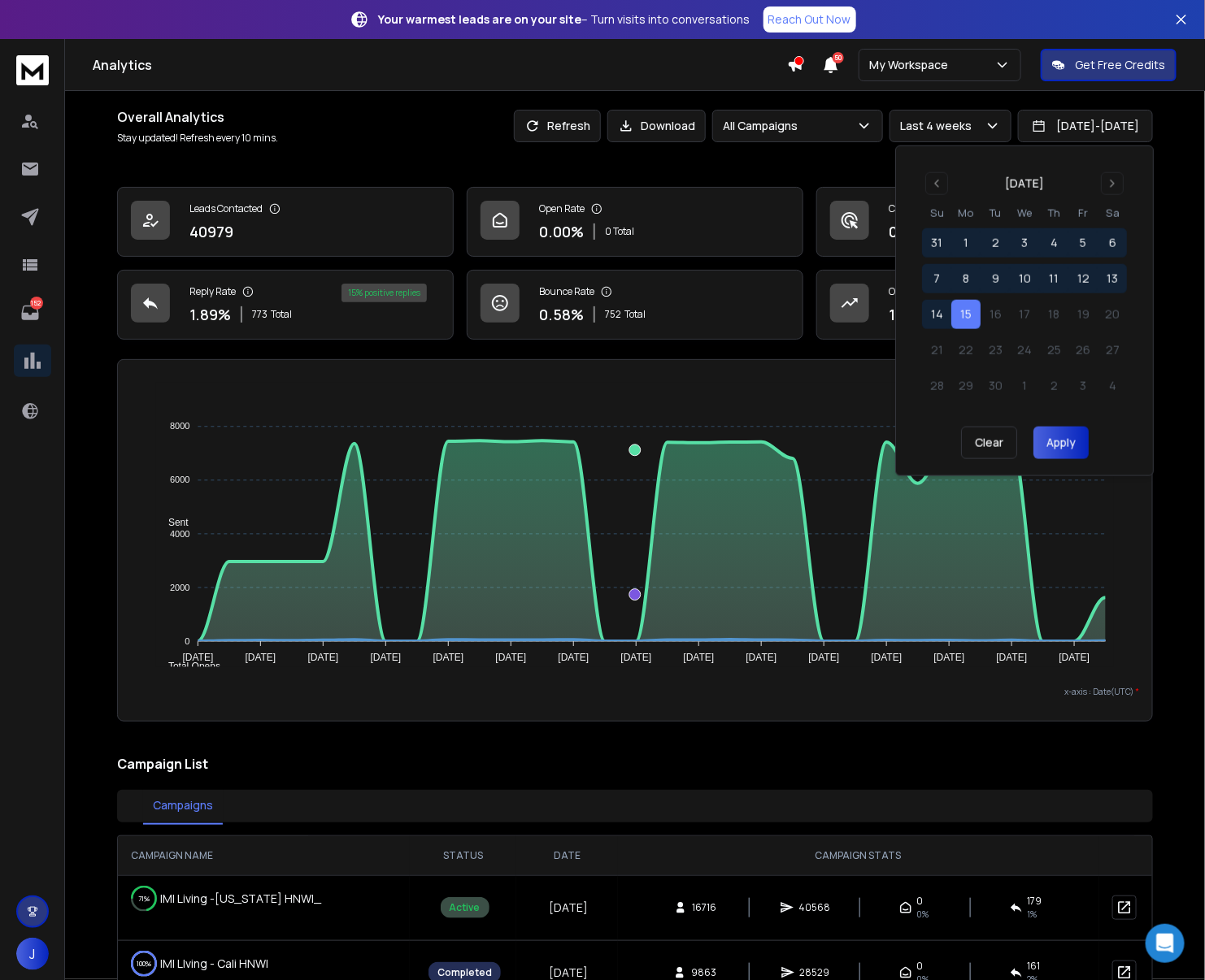
click at [958, 278] on button "8" at bounding box center [966, 278] width 29 height 29
click at [962, 278] on button "8" at bounding box center [966, 278] width 29 height 29
click at [1089, 278] on button "12" at bounding box center [1083, 278] width 29 height 29
click at [1051, 445] on button "Apply" at bounding box center [1060, 443] width 55 height 33
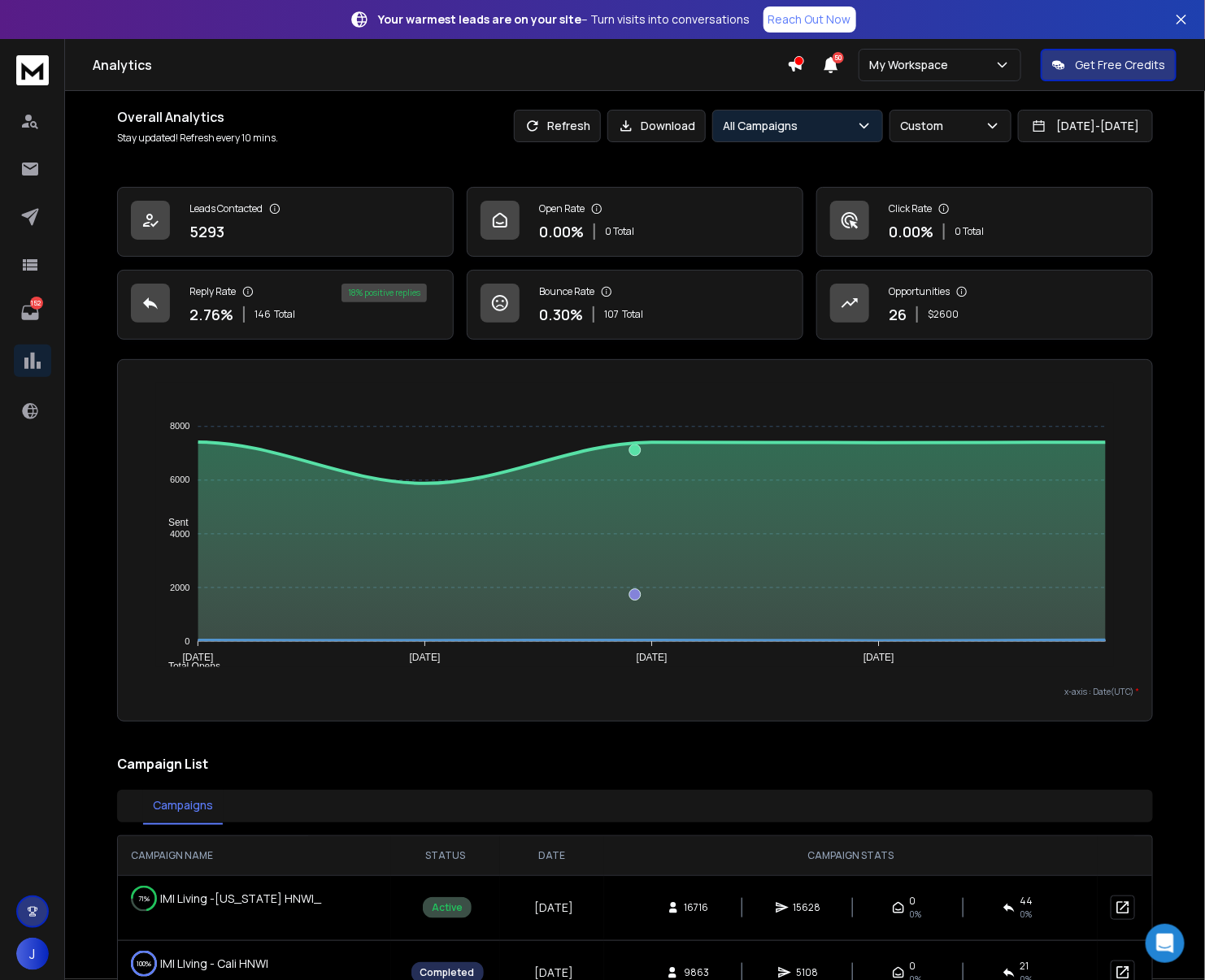
click at [737, 119] on p "All Campaigns" at bounding box center [763, 125] width 81 height 16
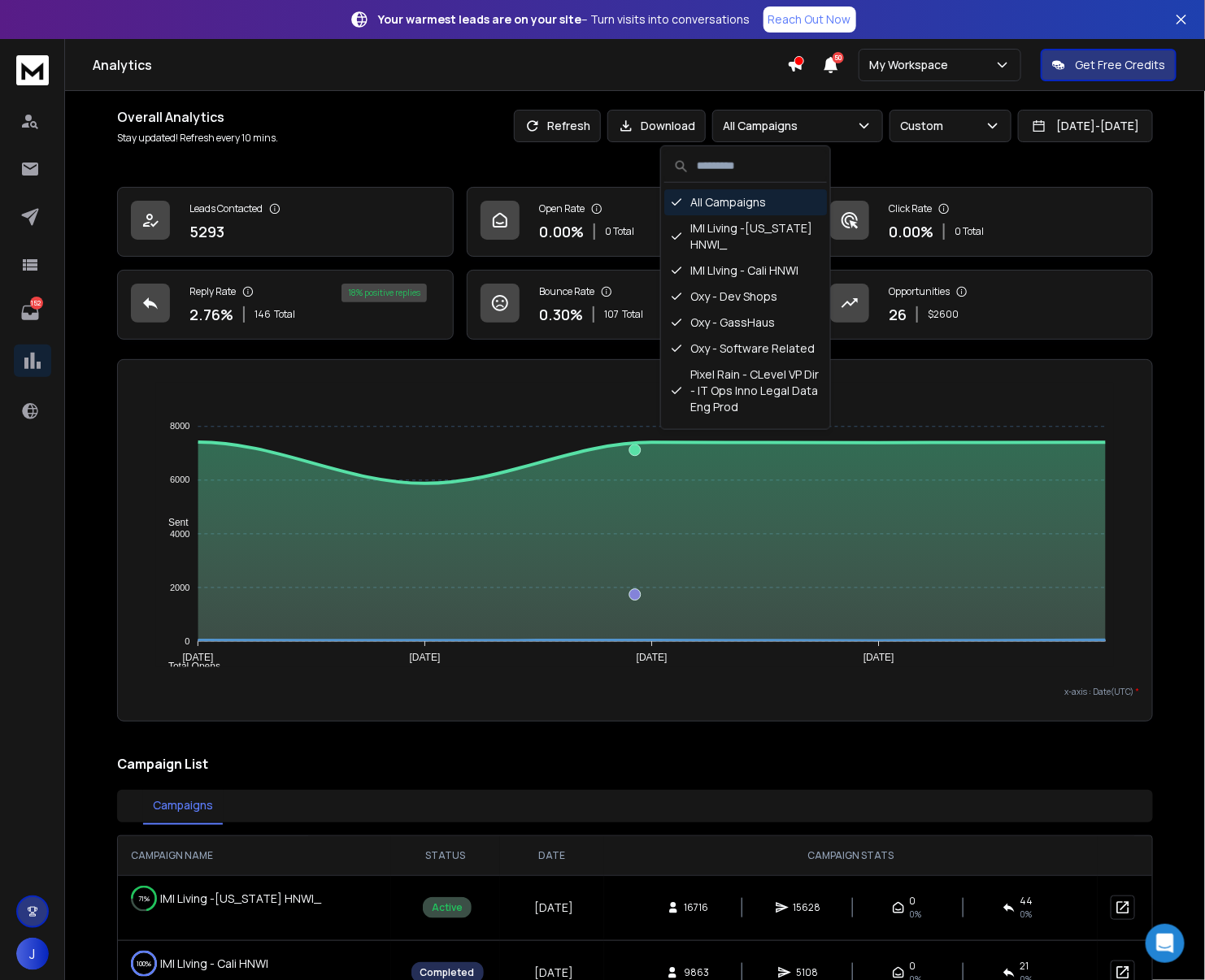
click at [734, 203] on div "All Campaigns" at bounding box center [745, 202] width 163 height 26
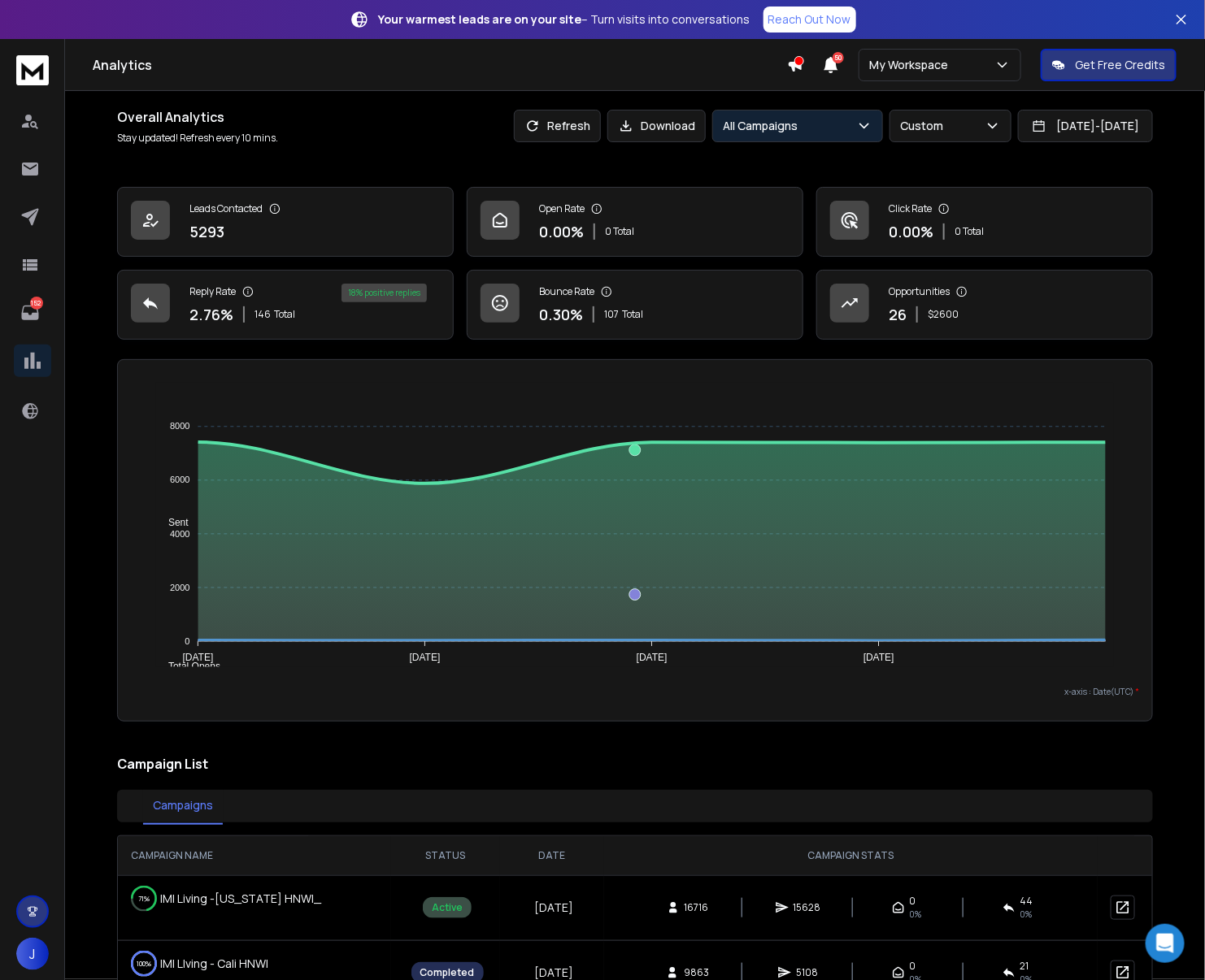
click at [790, 133] on div "All Campaigns" at bounding box center [797, 125] width 149 height 16
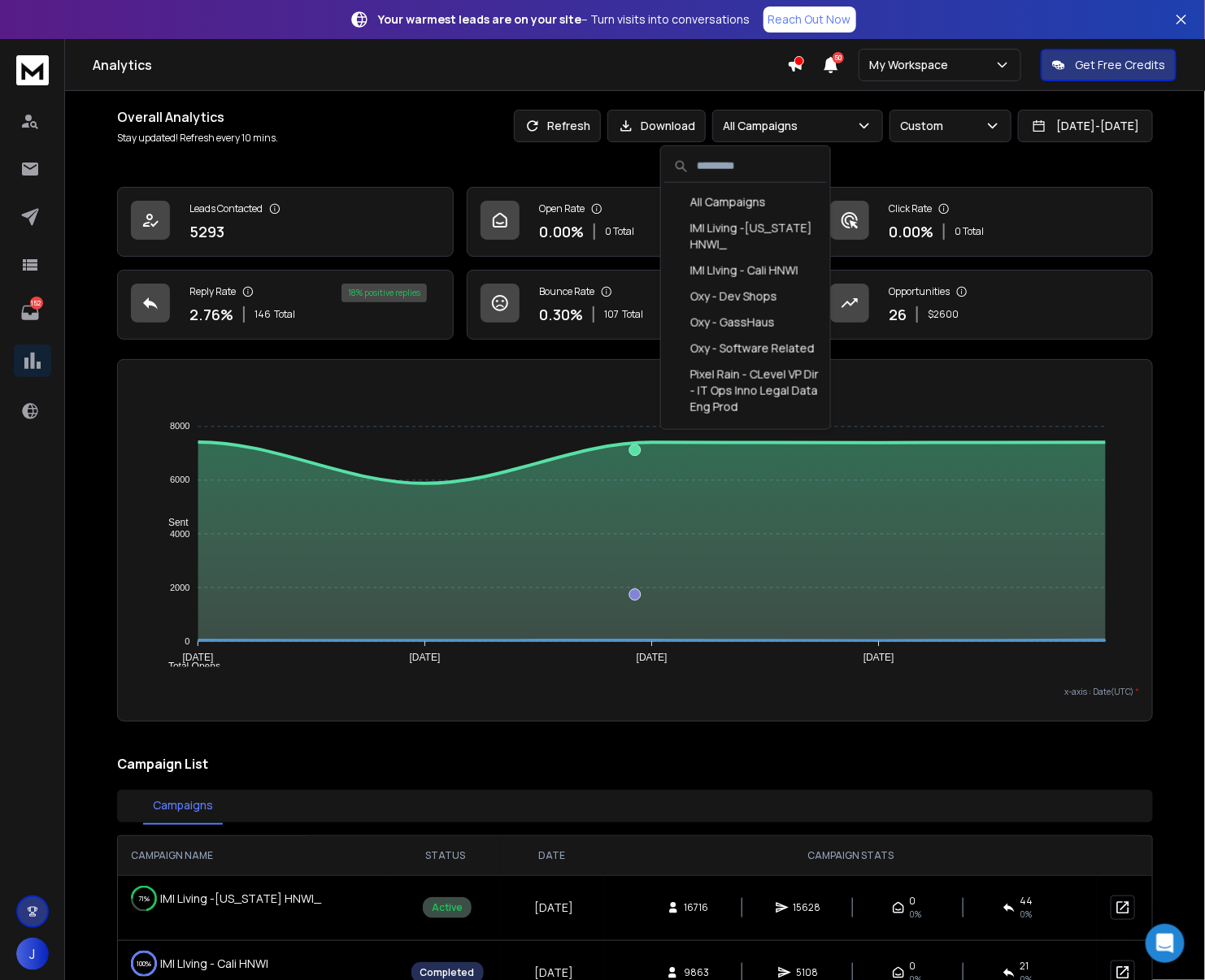
click at [761, 149] on input at bounding box center [745, 166] width 163 height 33
type input "***"
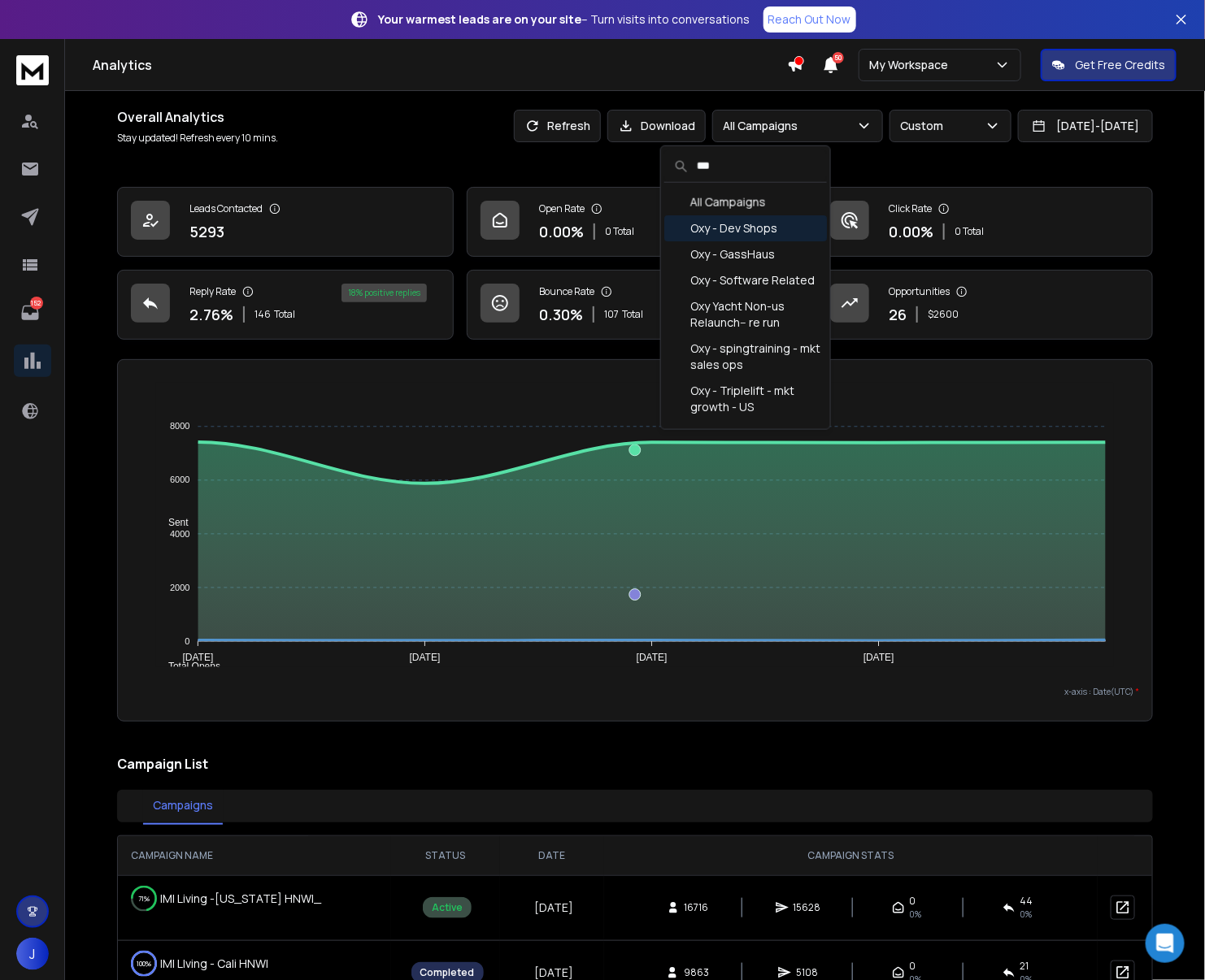
click at [721, 231] on div "Oxy - Dev Shops" at bounding box center [745, 228] width 163 height 26
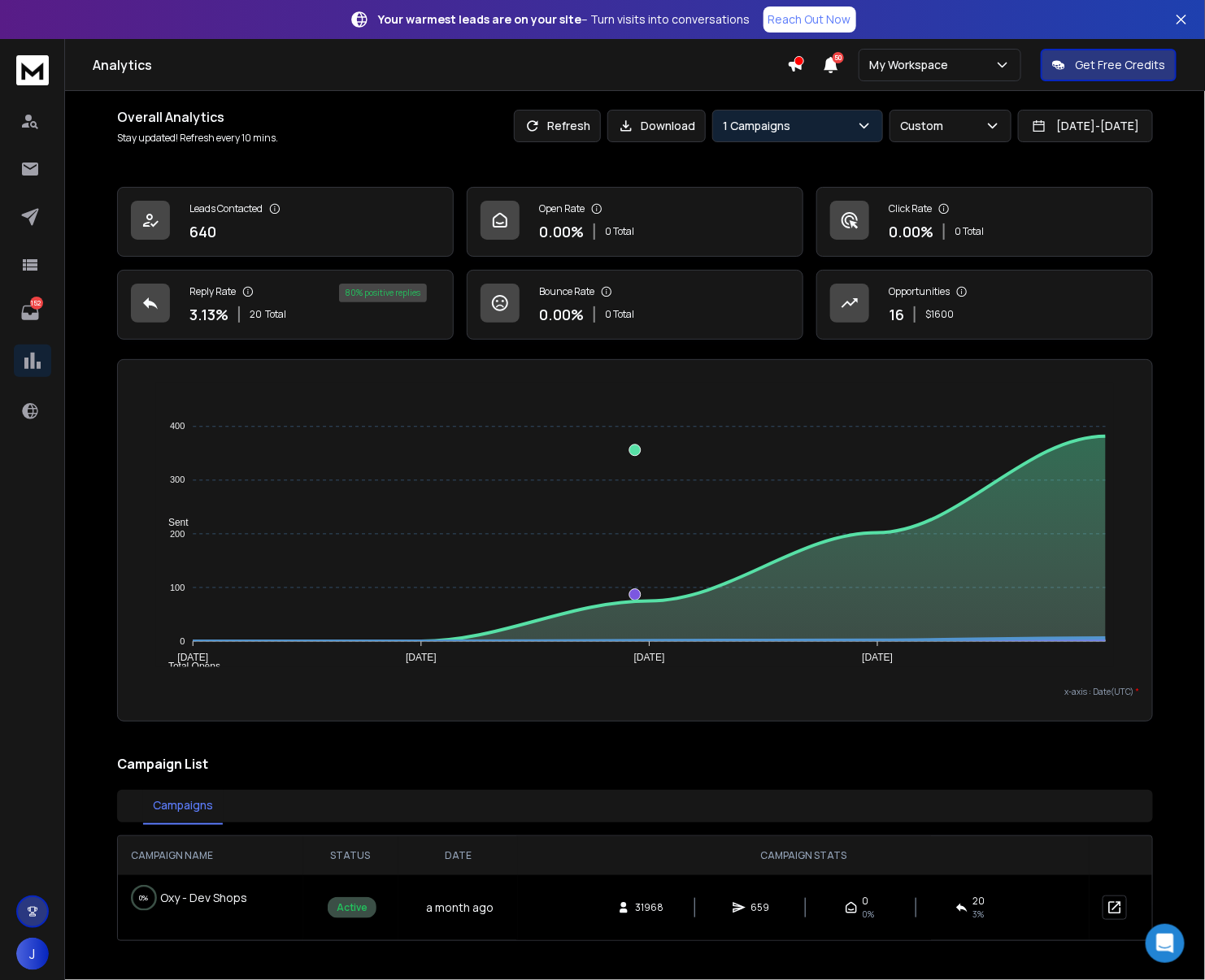
click at [752, 127] on div "1 Campaigns" at bounding box center [797, 125] width 149 height 16
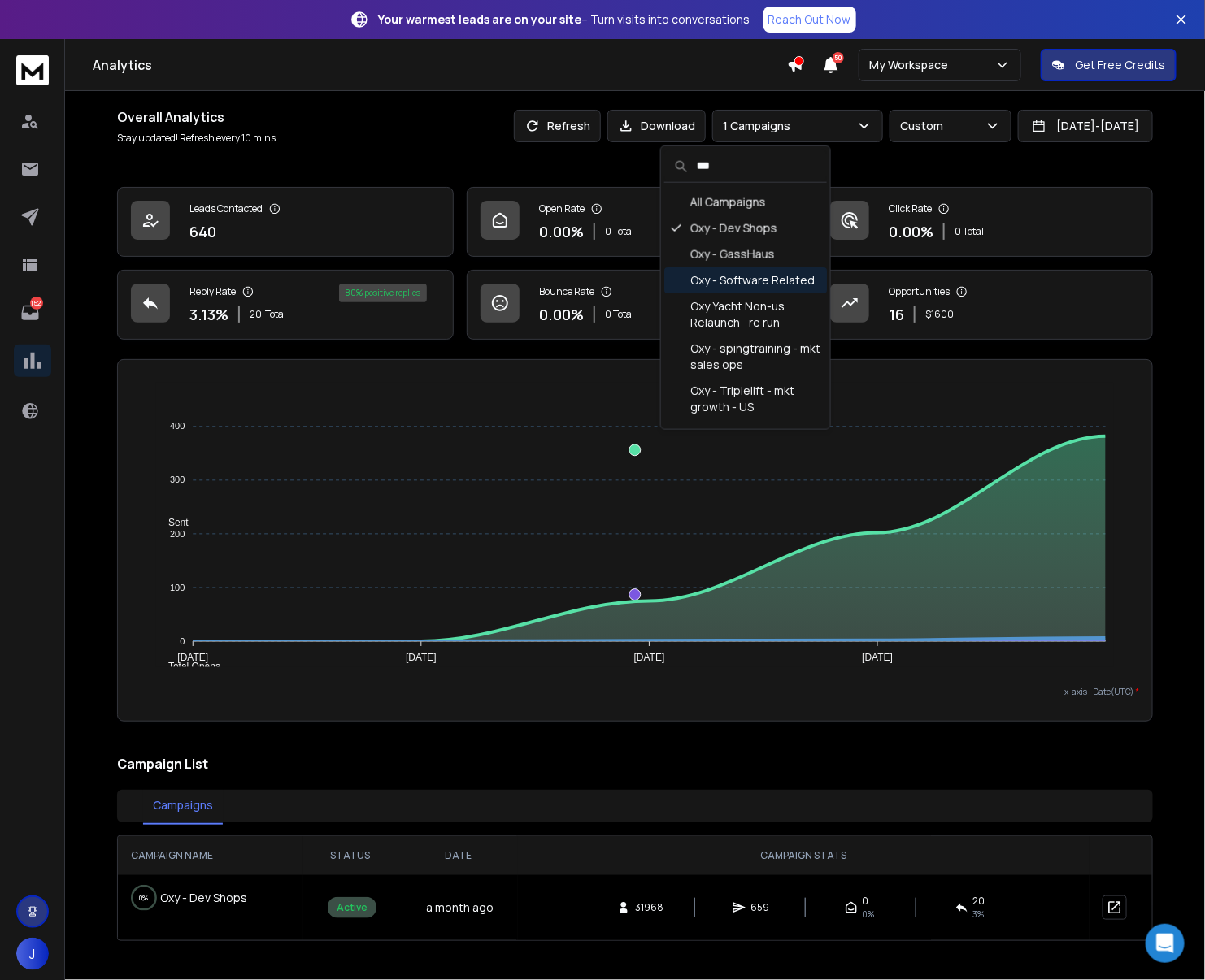
click at [730, 267] on div "Oxy - Software Related" at bounding box center [745, 279] width 163 height 26
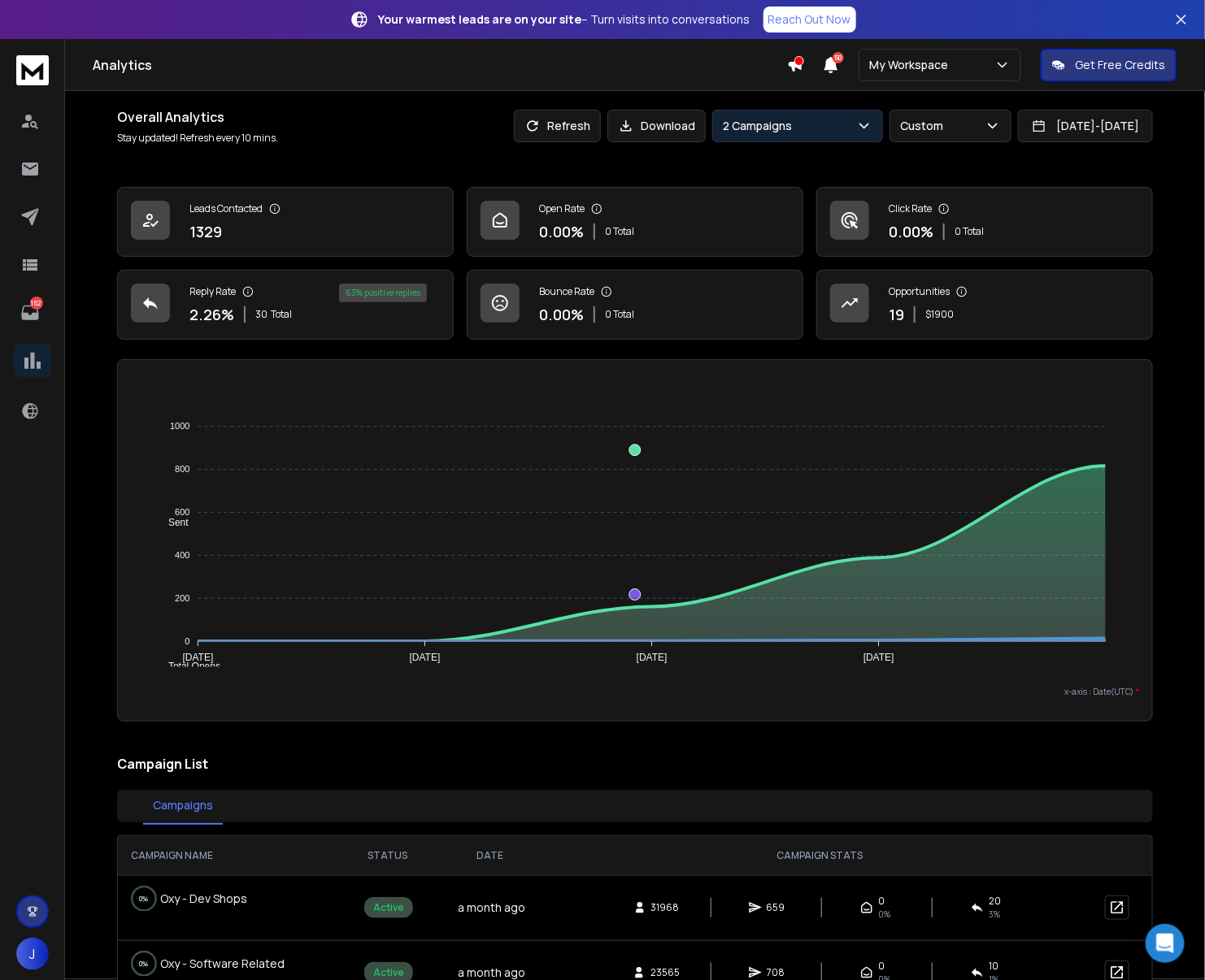
click at [771, 116] on button "2 Campaigns" at bounding box center [797, 126] width 171 height 33
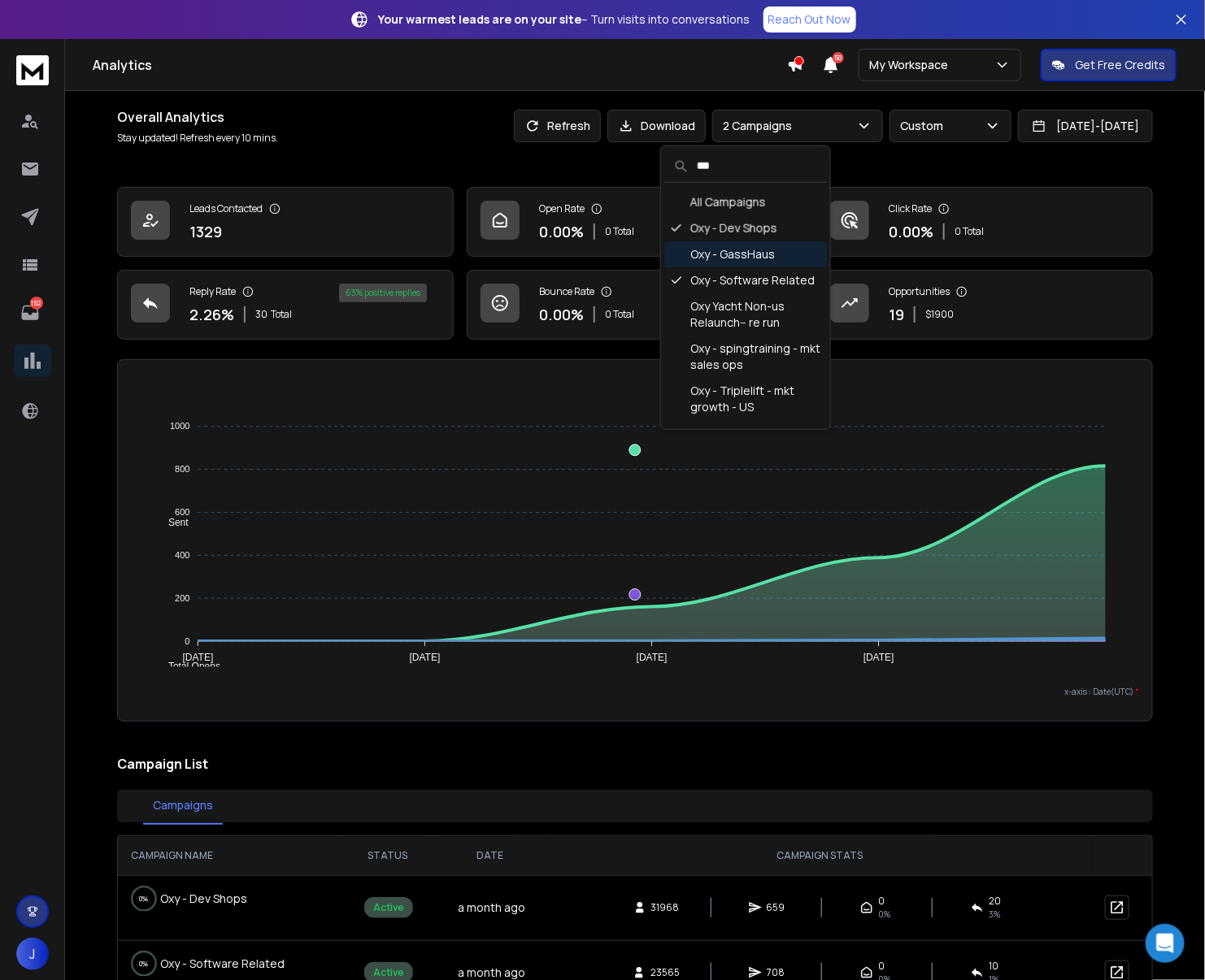
click at [743, 251] on div "Oxy - GassHaus" at bounding box center [745, 253] width 163 height 26
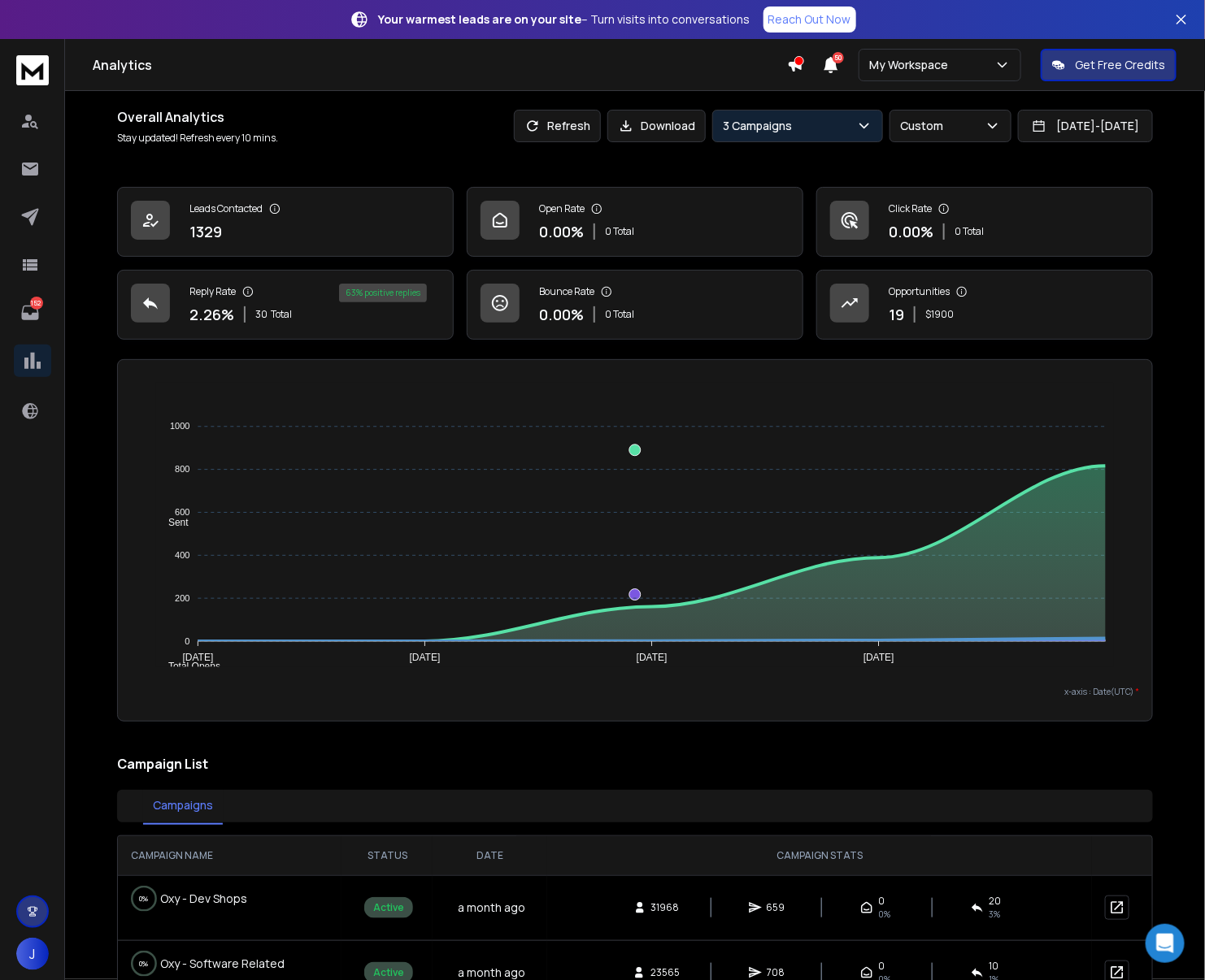
click at [782, 126] on div "3 Campaigns" at bounding box center [797, 125] width 149 height 16
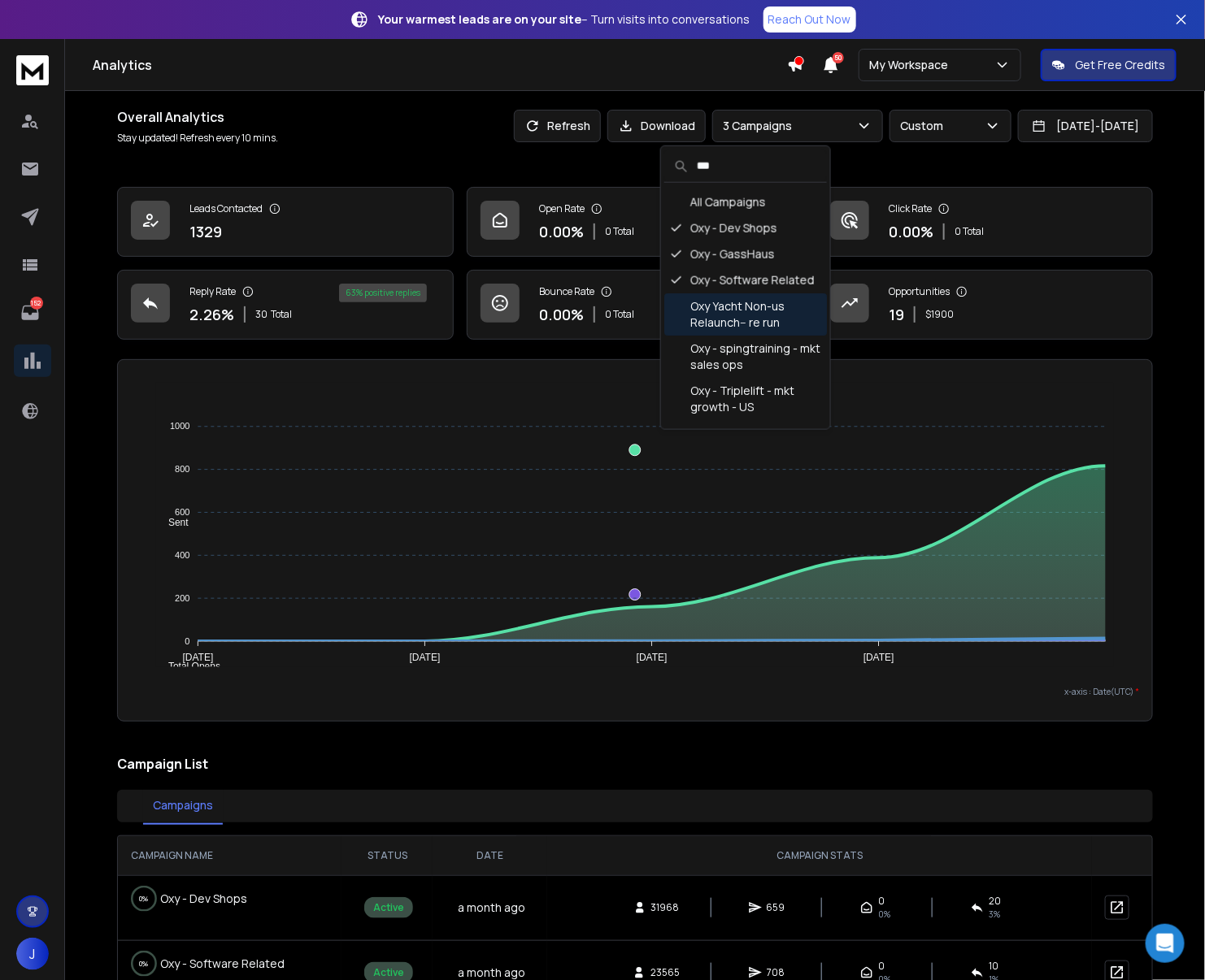
click at [753, 307] on div "Oxy Yacht Non-us Relaunch-- re run" at bounding box center [745, 314] width 163 height 42
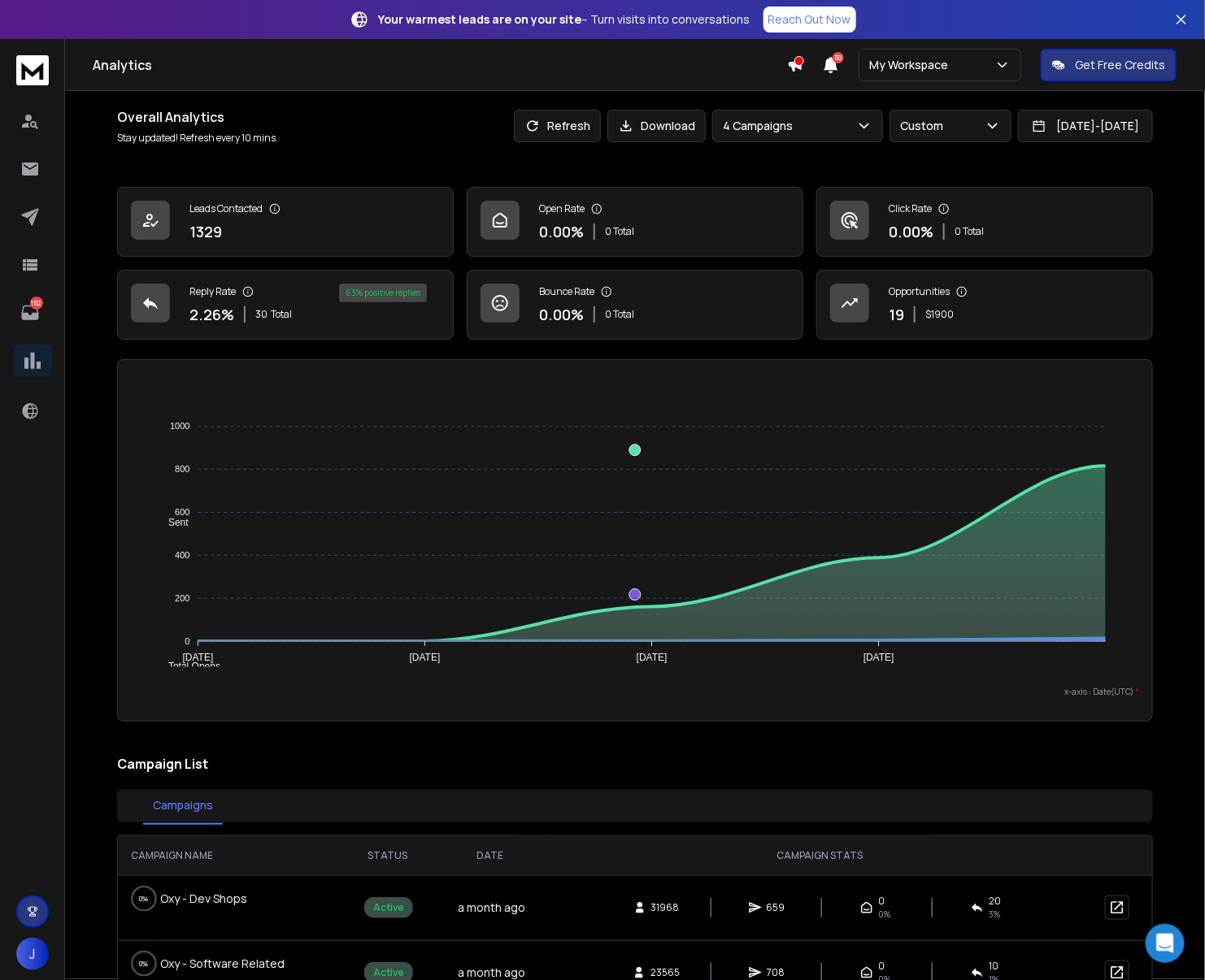
click at [775, 142] on button "4 Campaigns" at bounding box center [797, 126] width 171 height 33
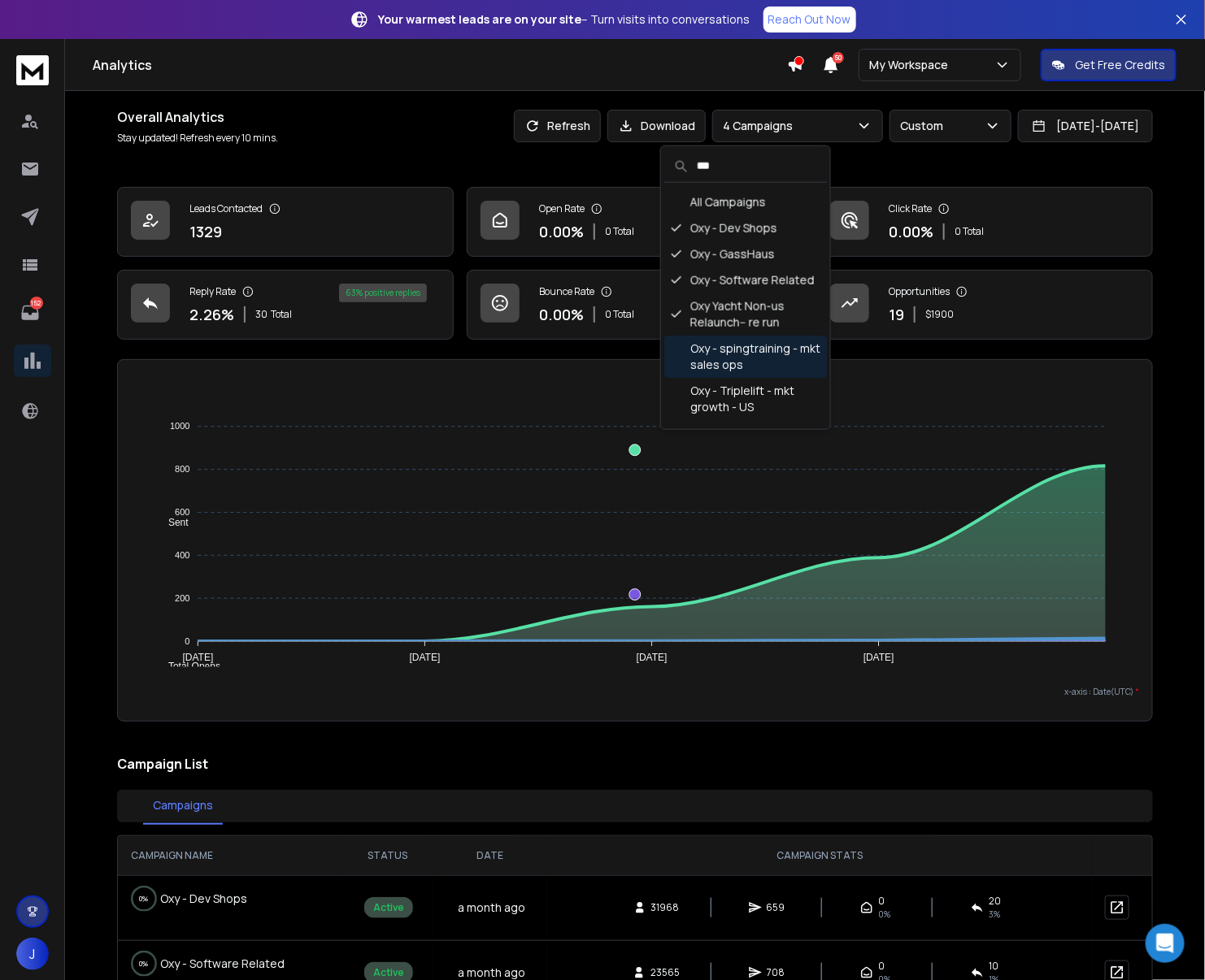
click at [740, 343] on div "Oxy - spingtraining - mkt sales ops" at bounding box center [745, 357] width 163 height 42
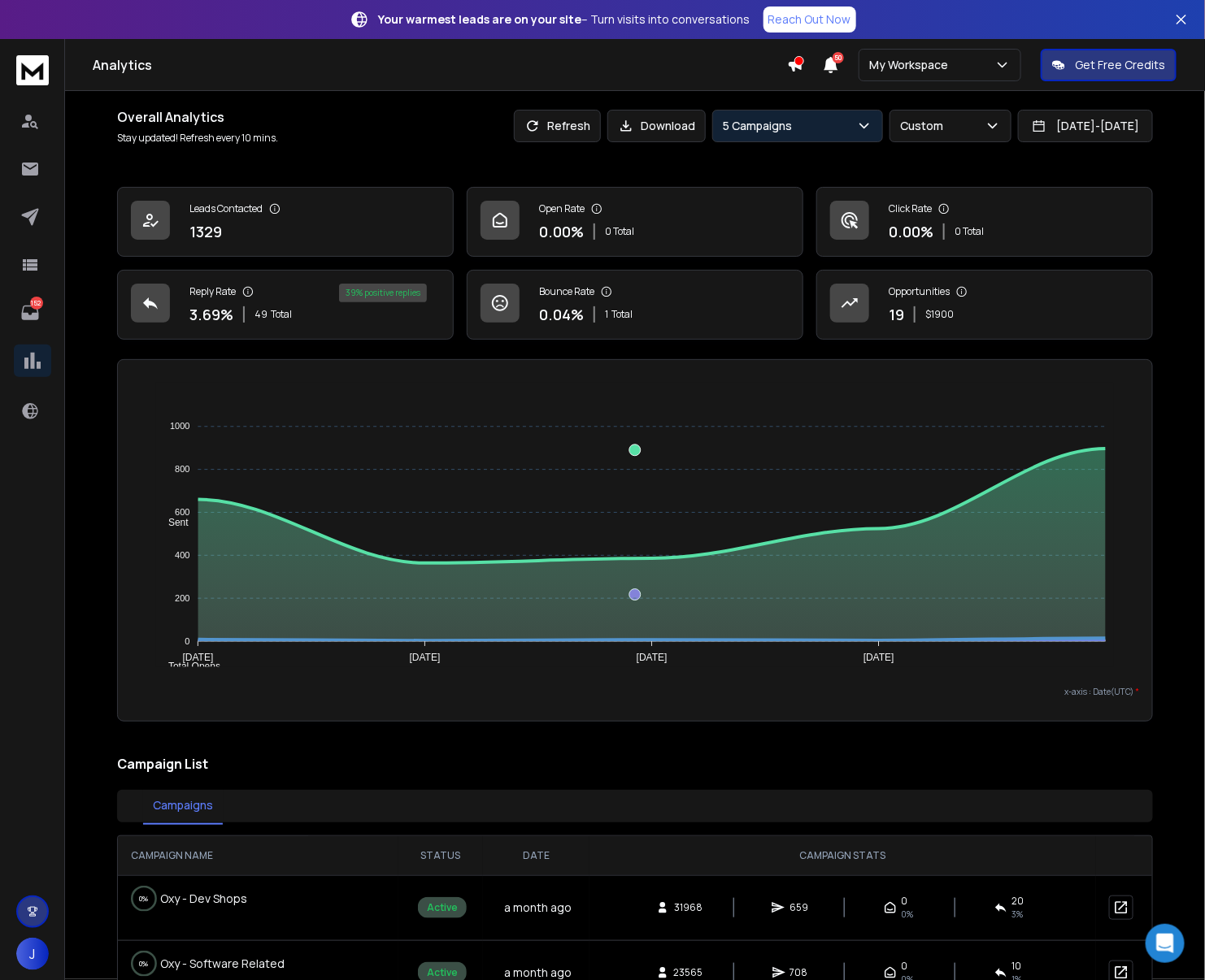
click at [774, 122] on div "5 Campaigns" at bounding box center [797, 125] width 149 height 16
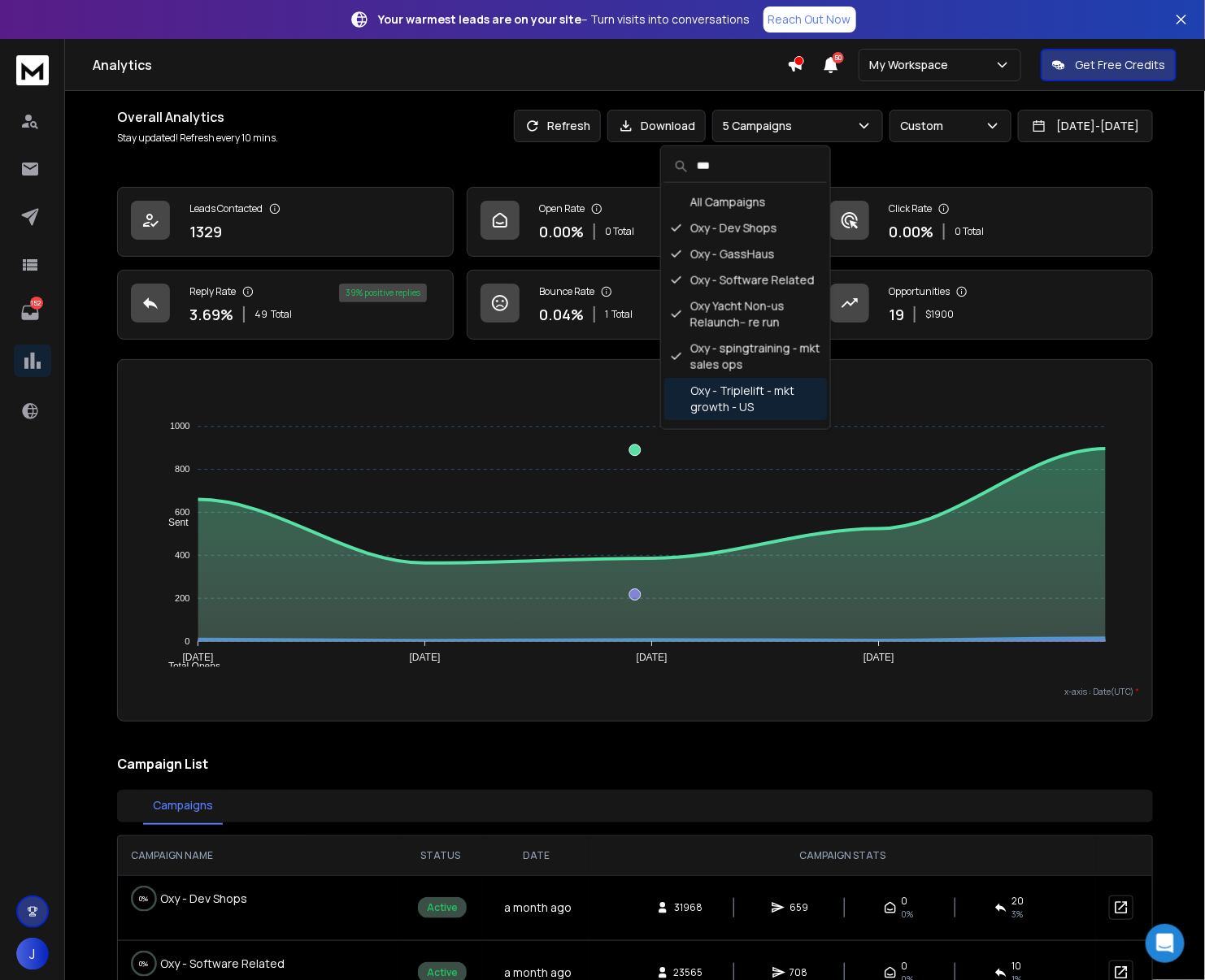
click at [742, 394] on div "Oxy - Triplelift - mkt growth - US" at bounding box center [745, 399] width 163 height 42
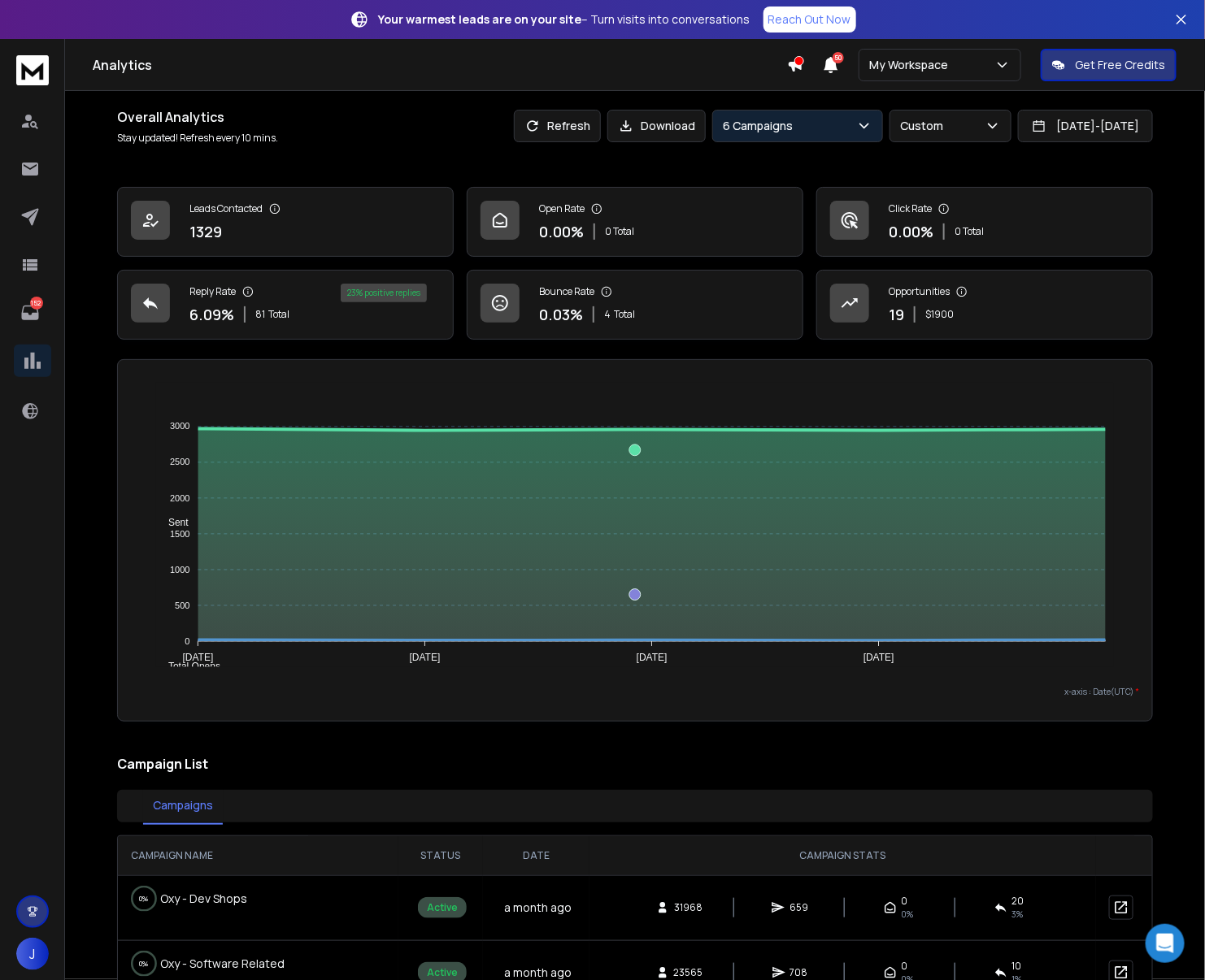
click at [773, 116] on button "6 Campaigns" at bounding box center [797, 126] width 171 height 33
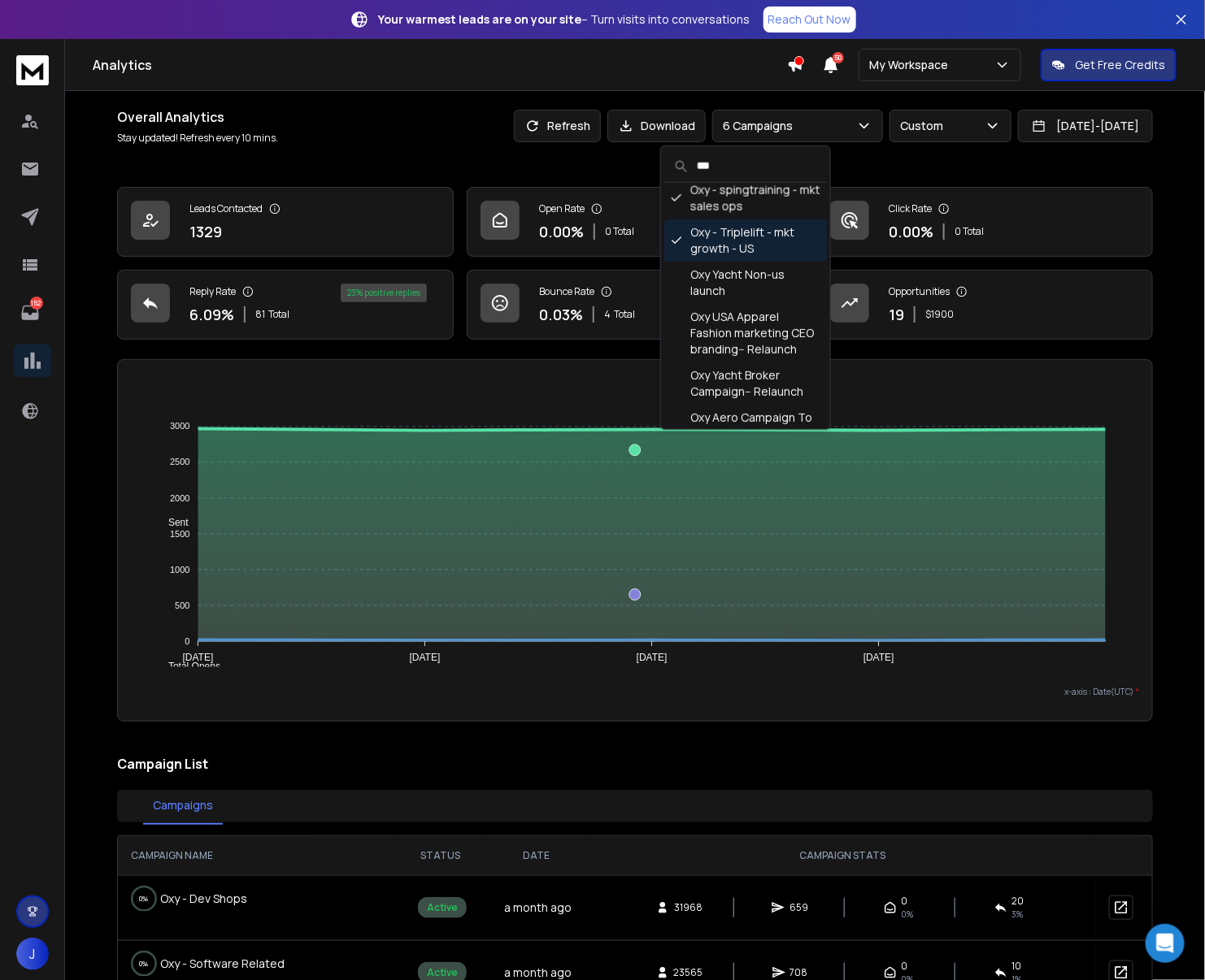
scroll to position [159, 0]
click at [761, 278] on div "Oxy Yacht Non-us launch" at bounding box center [745, 282] width 163 height 42
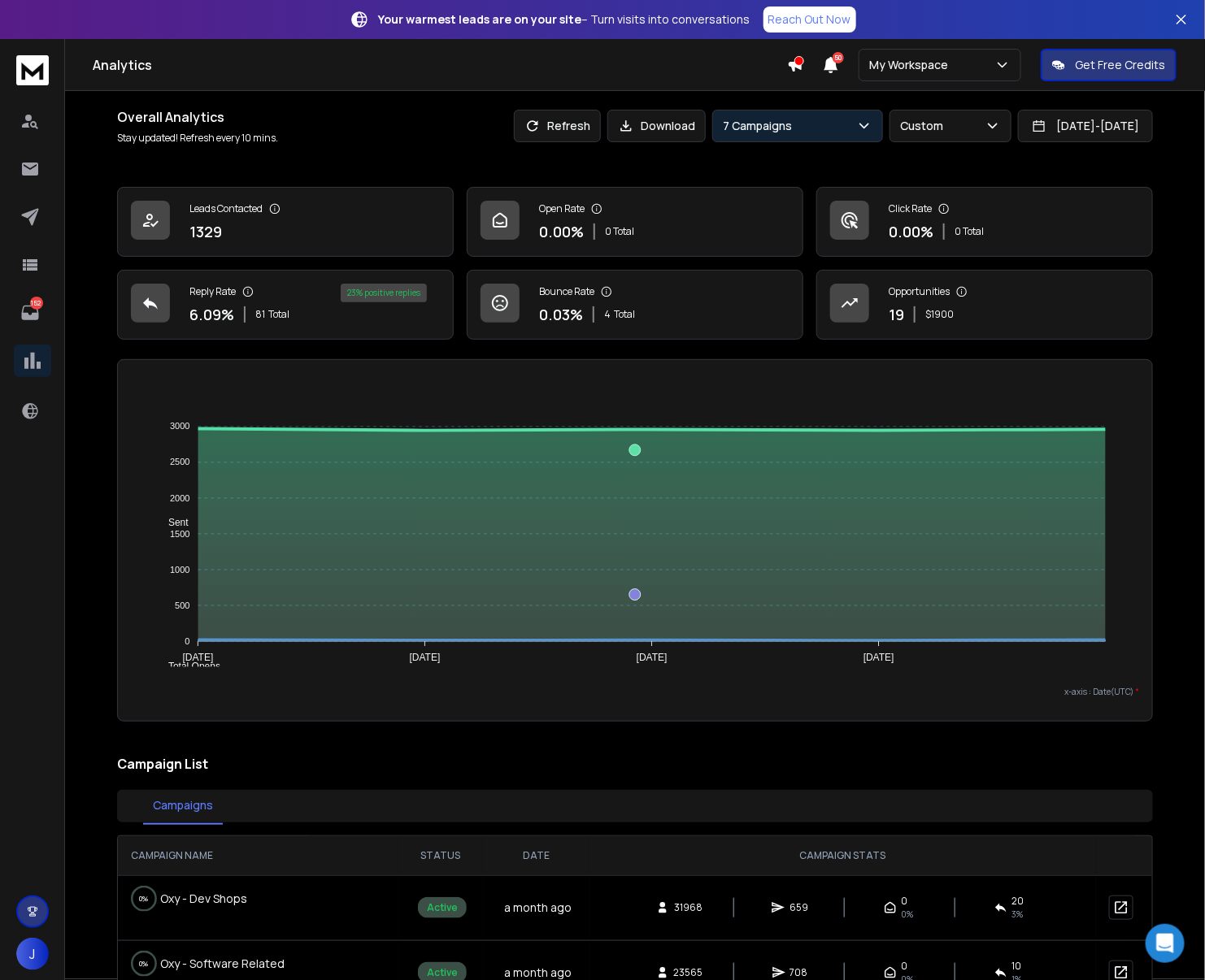
click at [787, 126] on div "7 Campaigns" at bounding box center [797, 125] width 149 height 16
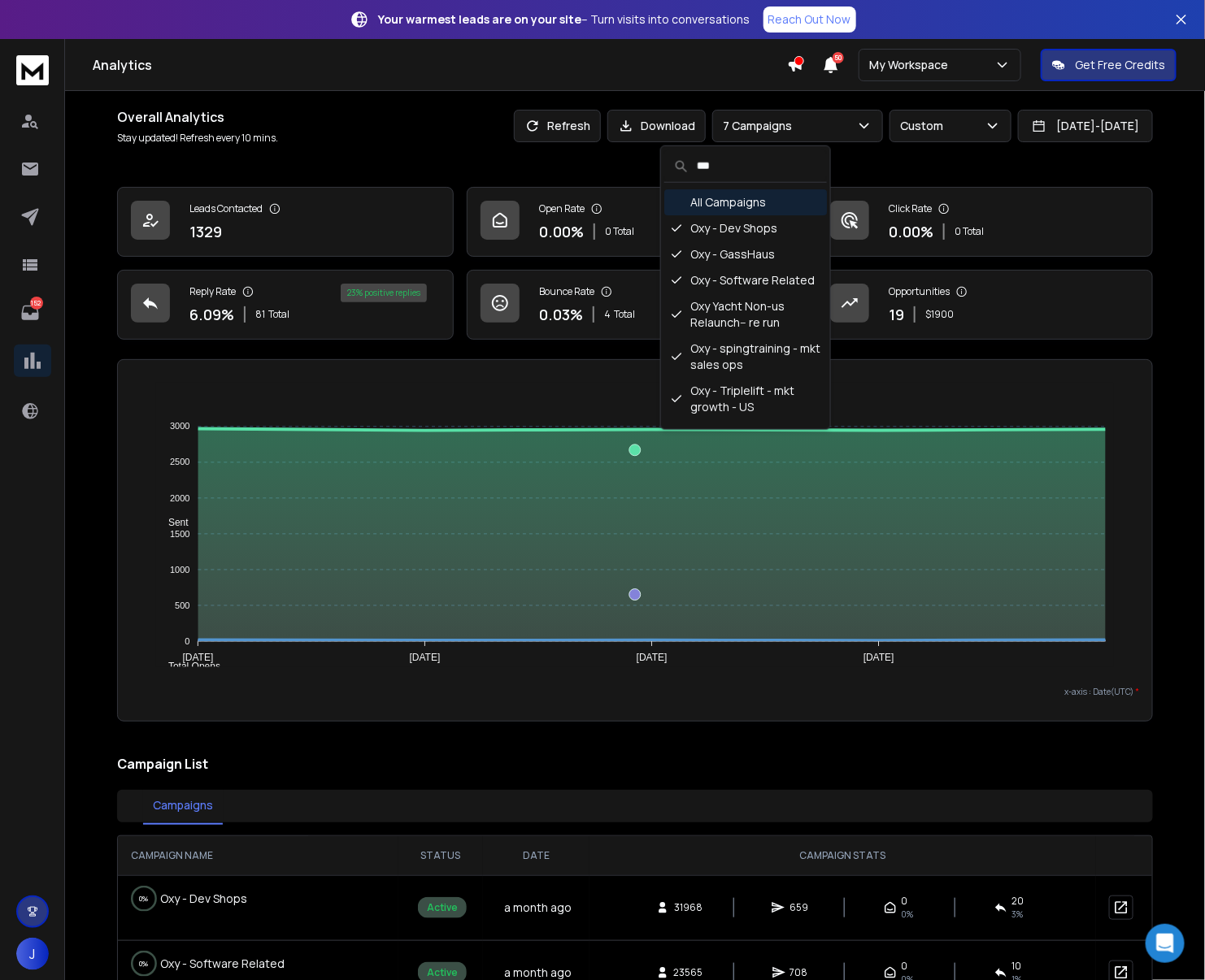
click at [762, 199] on div "All Campaigns" at bounding box center [745, 202] width 163 height 26
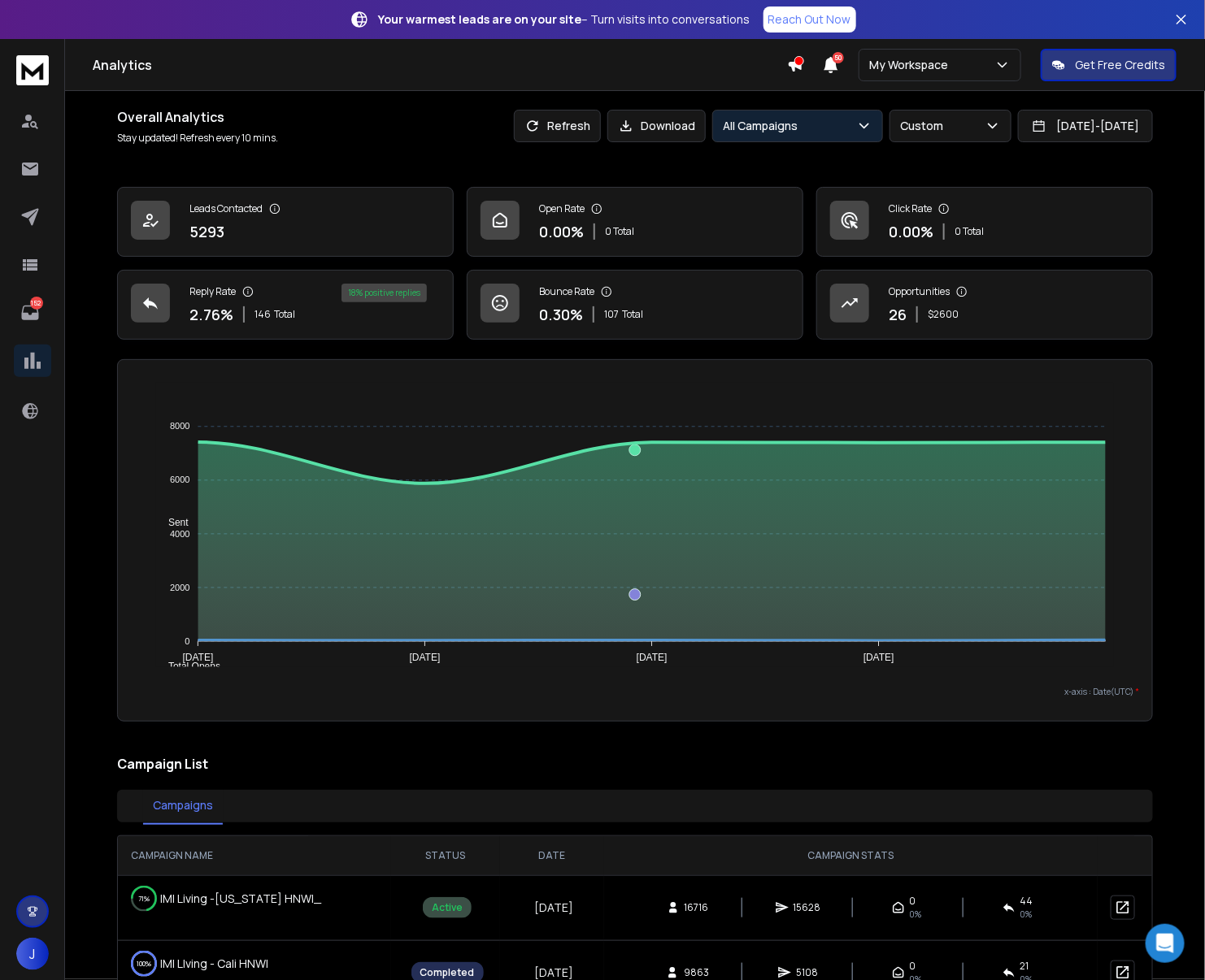
click at [777, 121] on div "All Campaigns" at bounding box center [797, 125] width 149 height 16
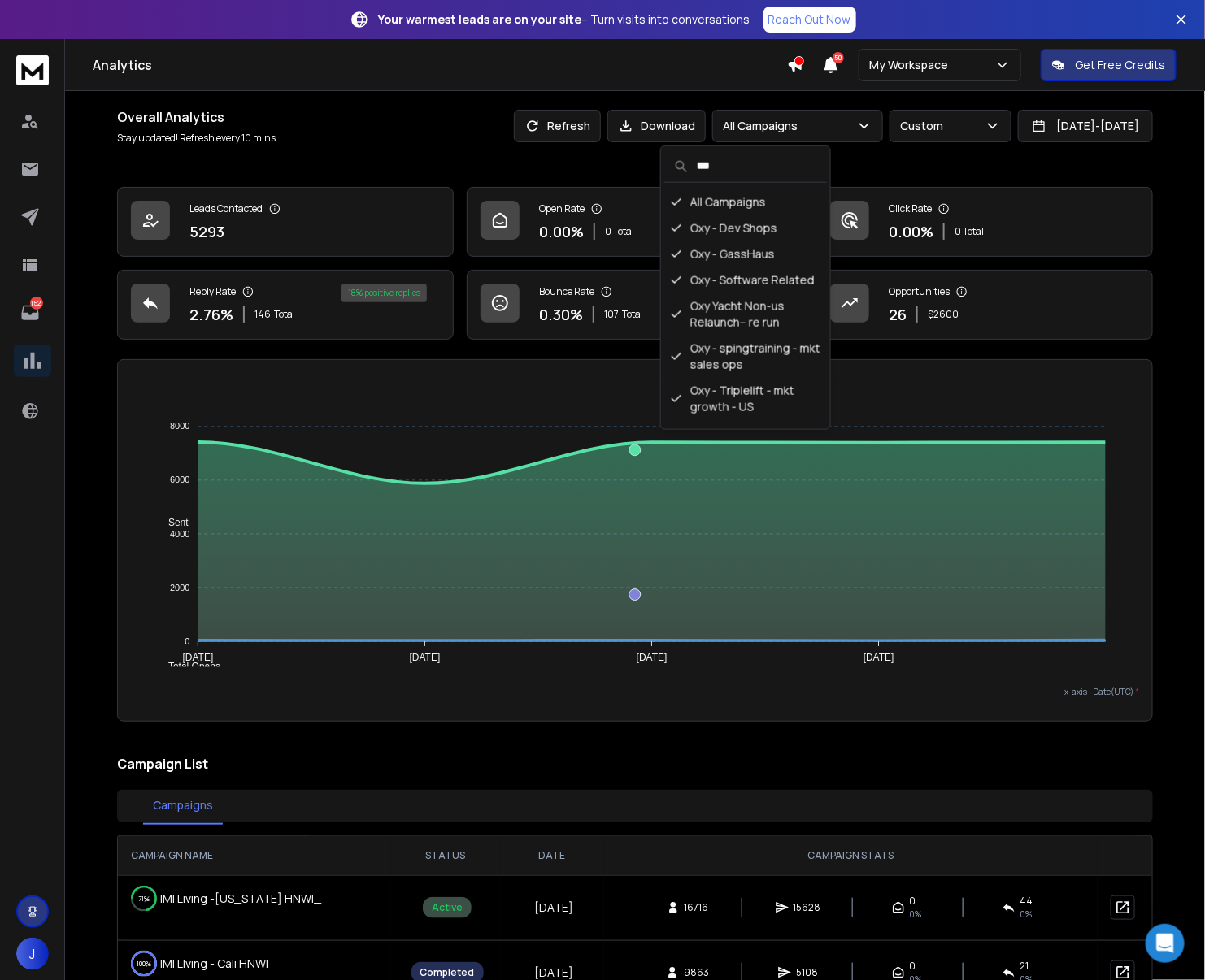
click at [740, 170] on input "***" at bounding box center [745, 166] width 163 height 33
type input "*"
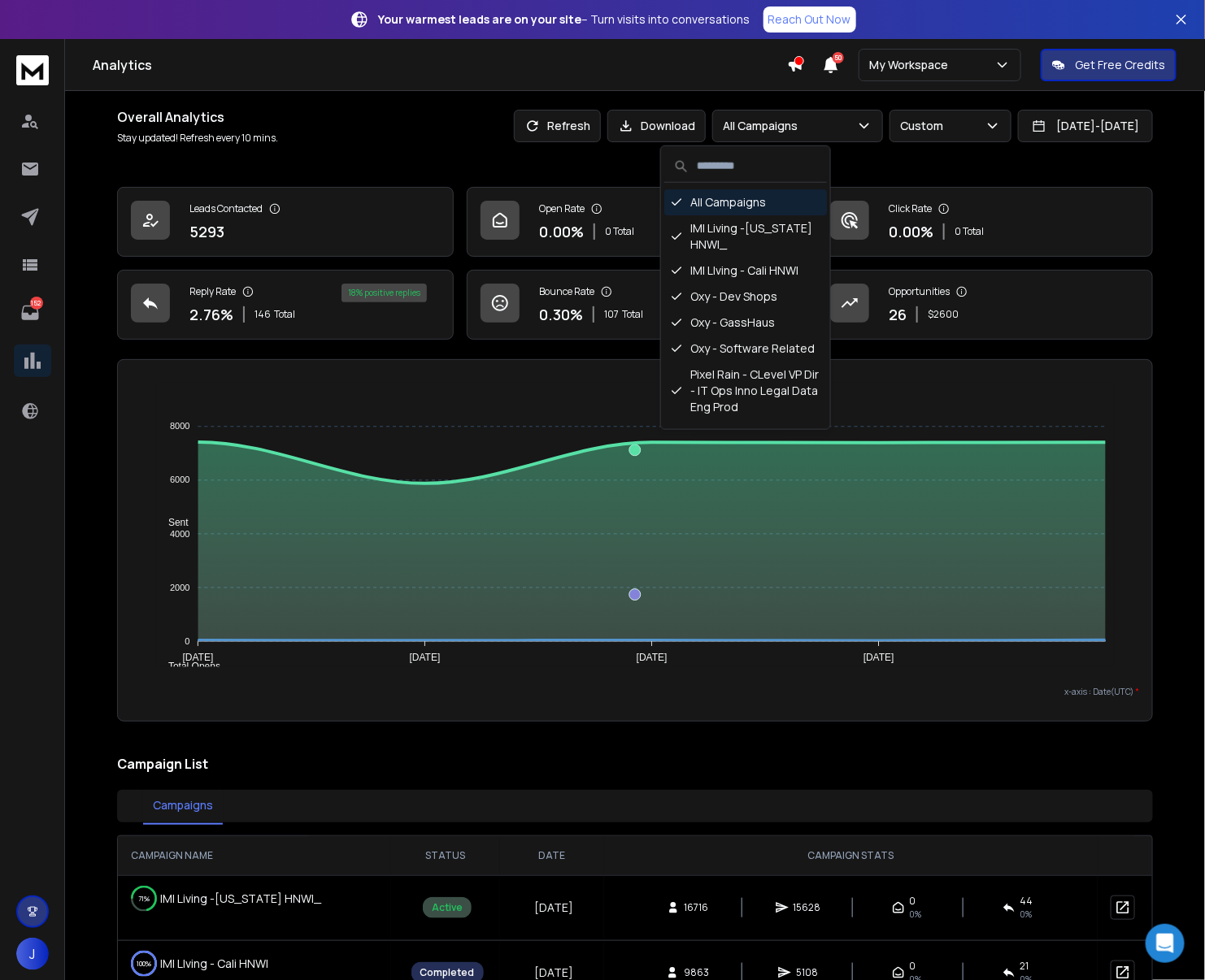
click at [752, 202] on div "All Campaigns" at bounding box center [745, 202] width 163 height 26
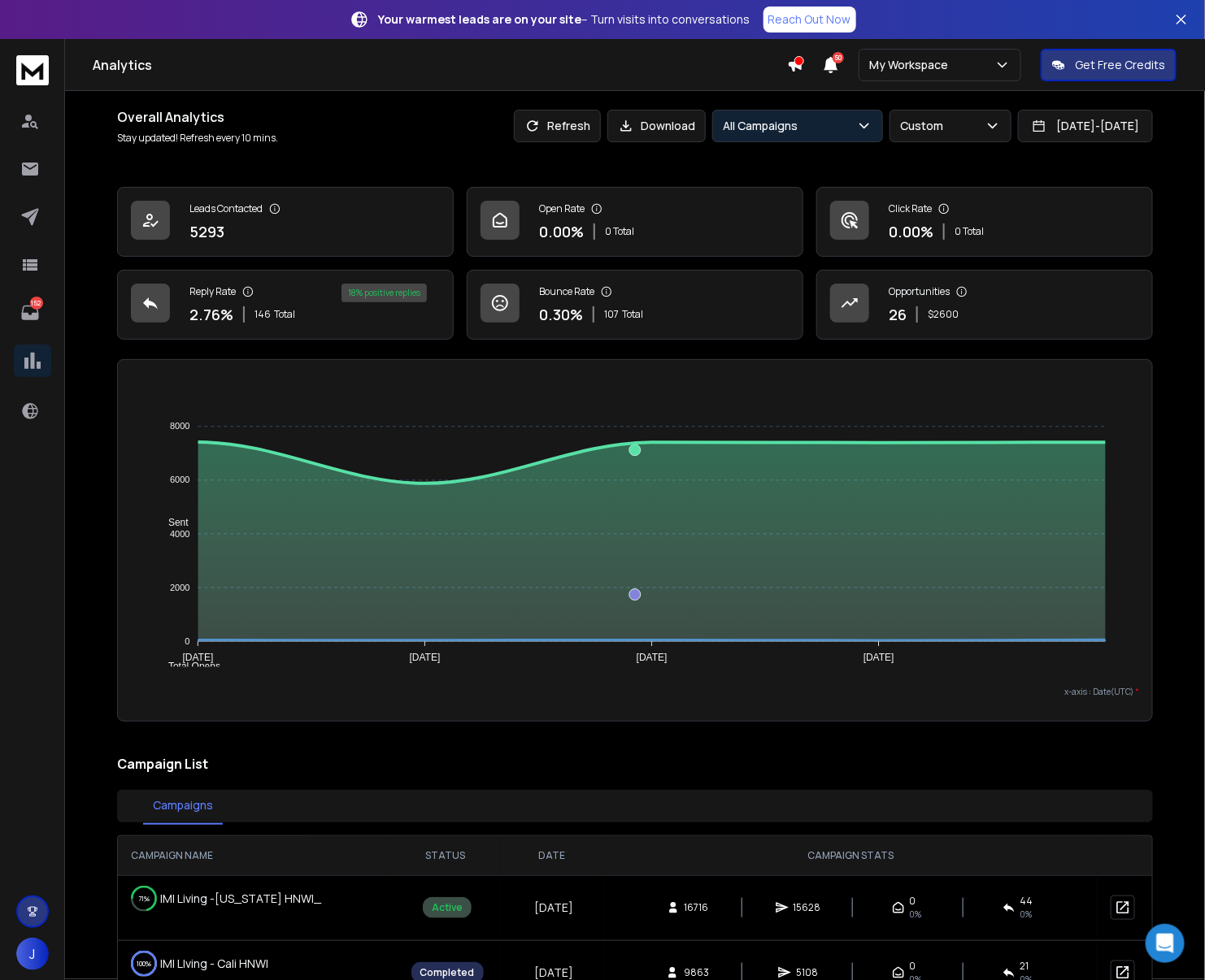
click at [802, 122] on div "All Campaigns" at bounding box center [797, 125] width 149 height 16
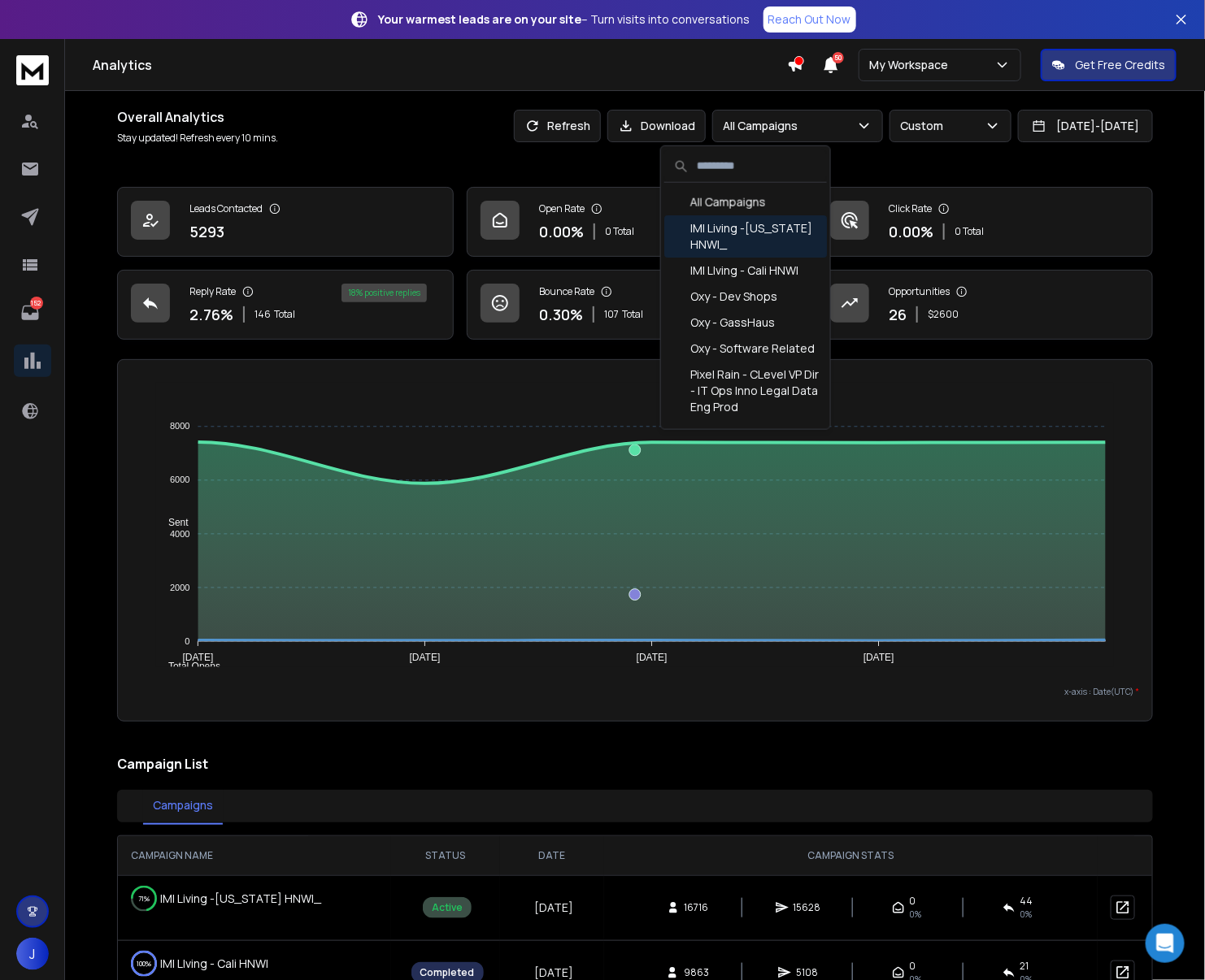
click at [766, 225] on div "IMI Living -Texas HNWI_" at bounding box center [745, 237] width 163 height 42
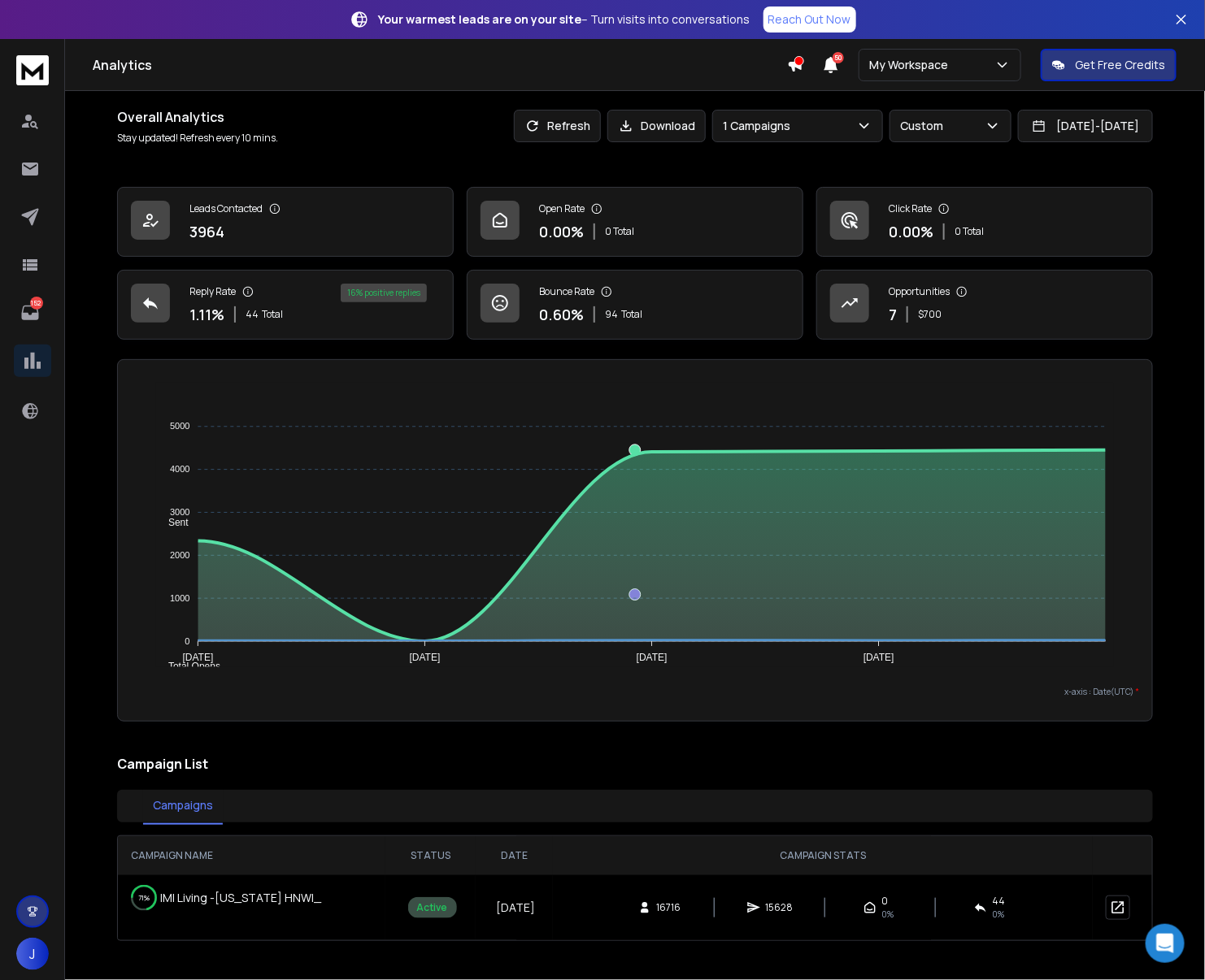
click at [797, 139] on button "1 Campaigns" at bounding box center [797, 126] width 171 height 33
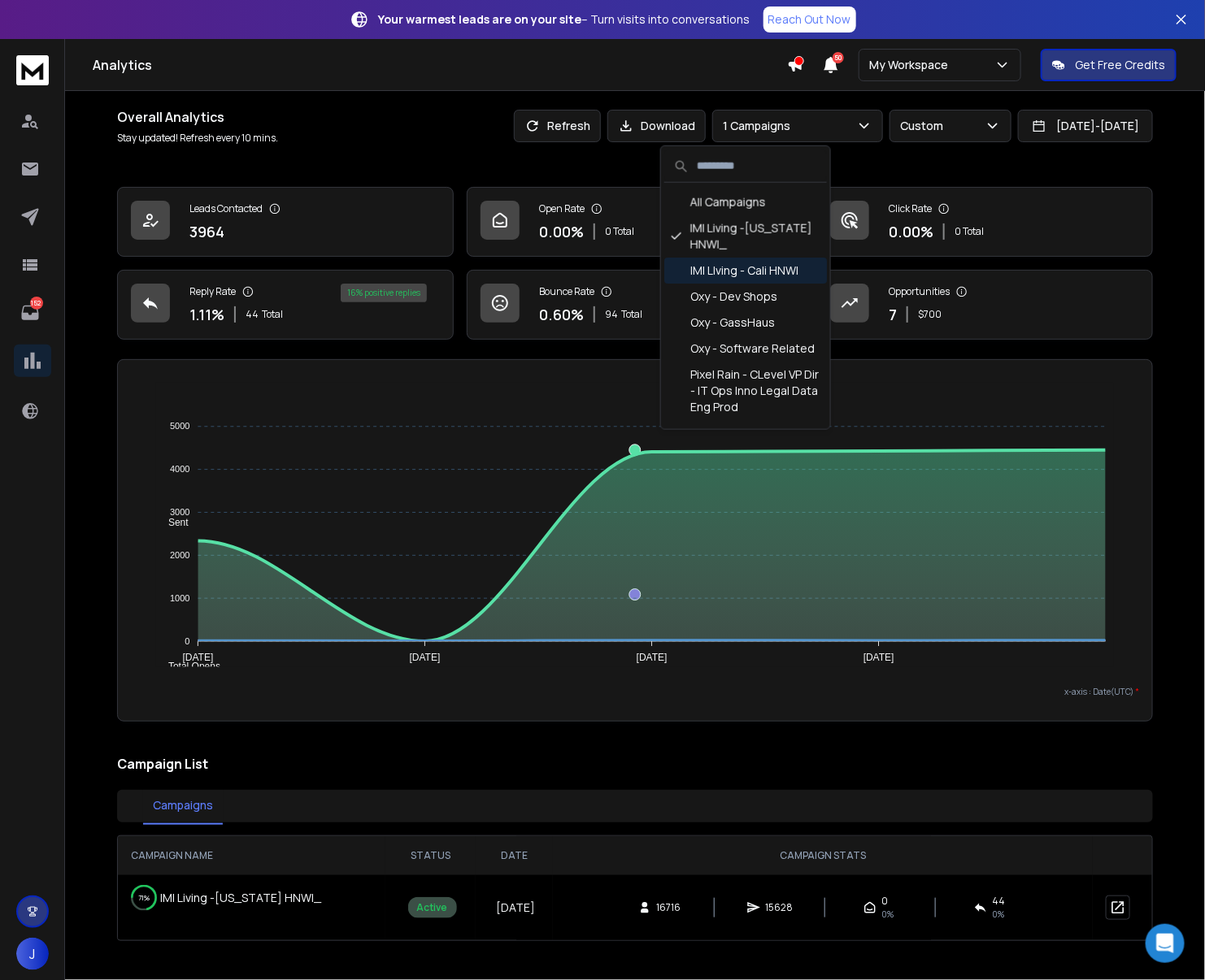
click at [776, 259] on div "IMI LIving - Cali HNWI" at bounding box center [745, 270] width 163 height 26
